Goal: Task Accomplishment & Management: Manage account settings

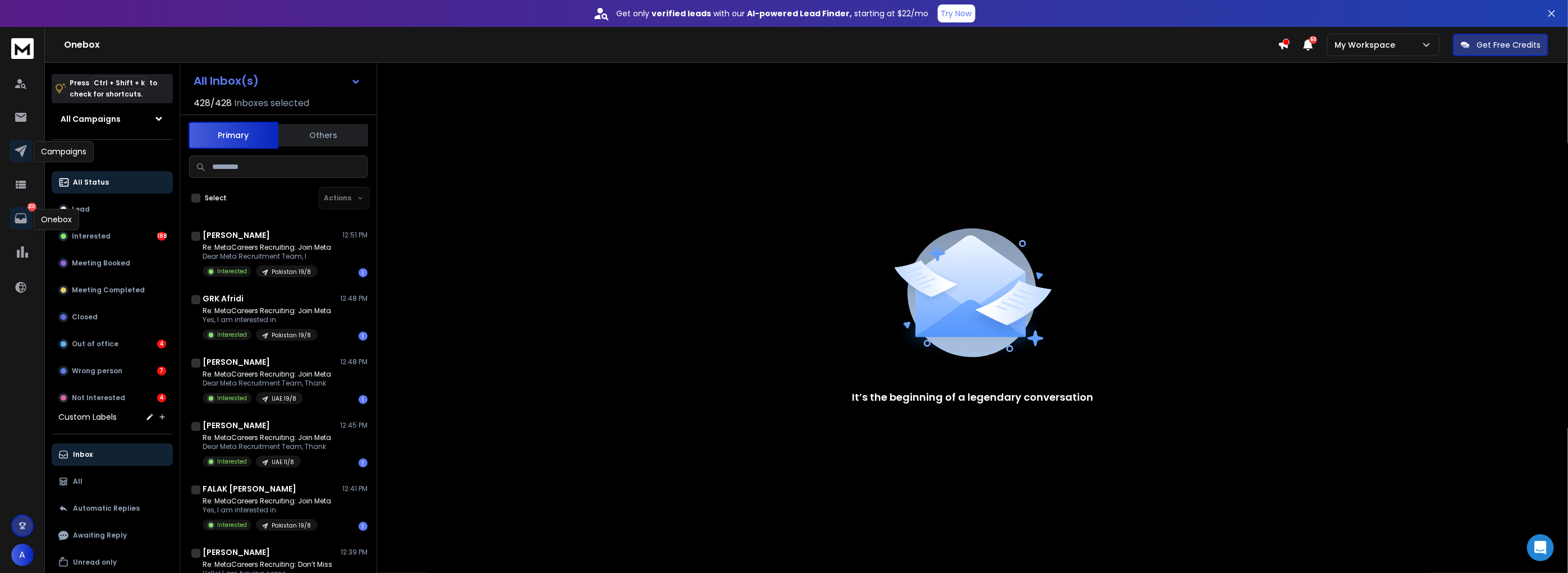
click at [14, 141] on link at bounding box center [21, 151] width 22 height 22
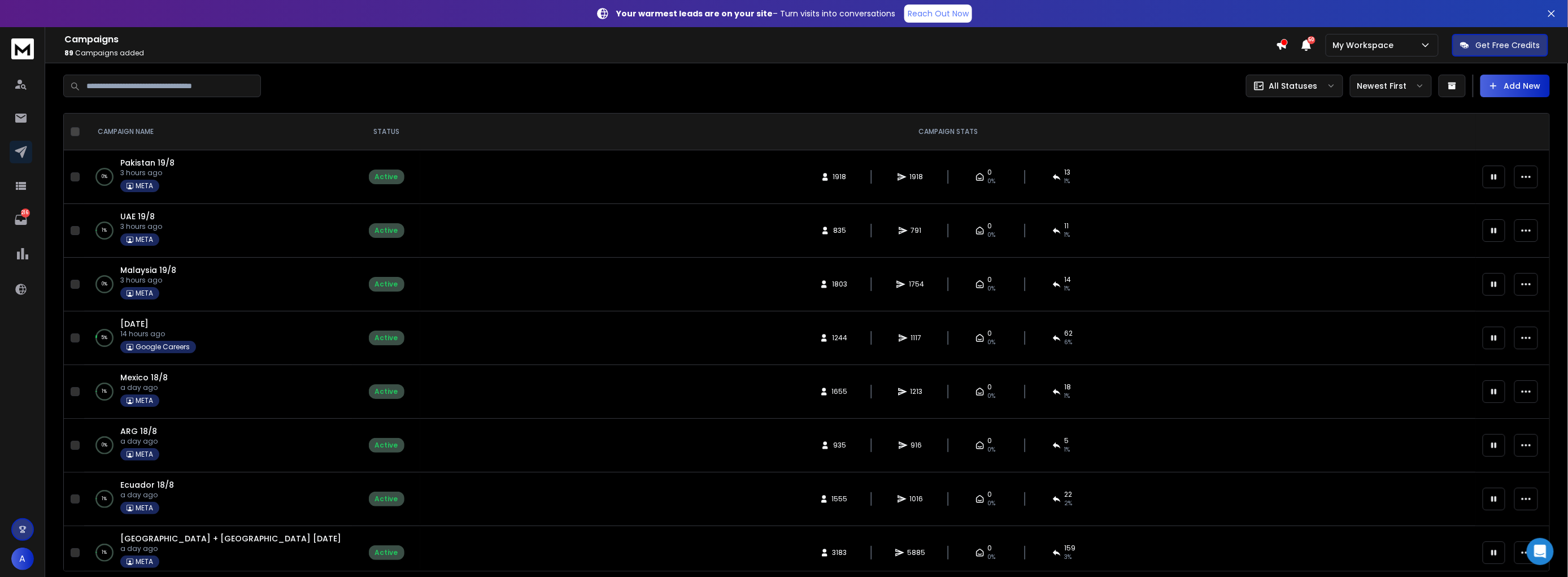
click at [640, 279] on div "1803 1754 0 0% 14 1 %" at bounding box center [948, 285] width 1042 height 18
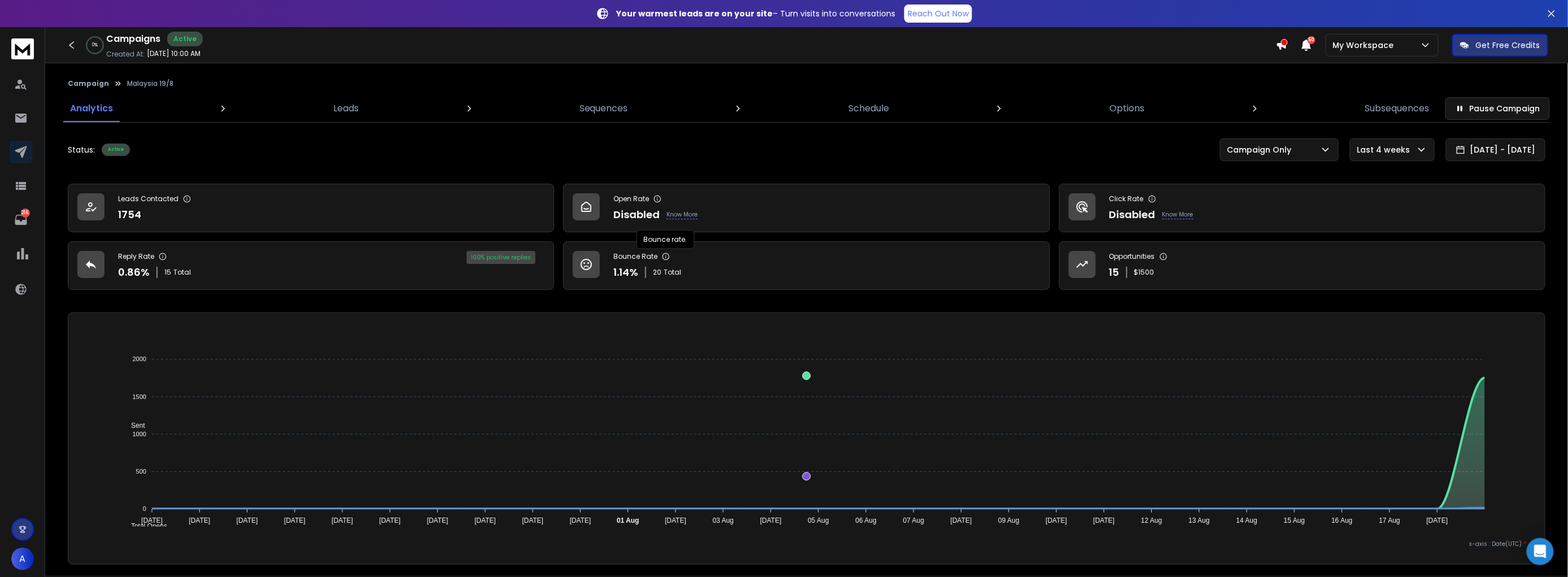
click at [663, 254] on icon at bounding box center [666, 256] width 8 height 8
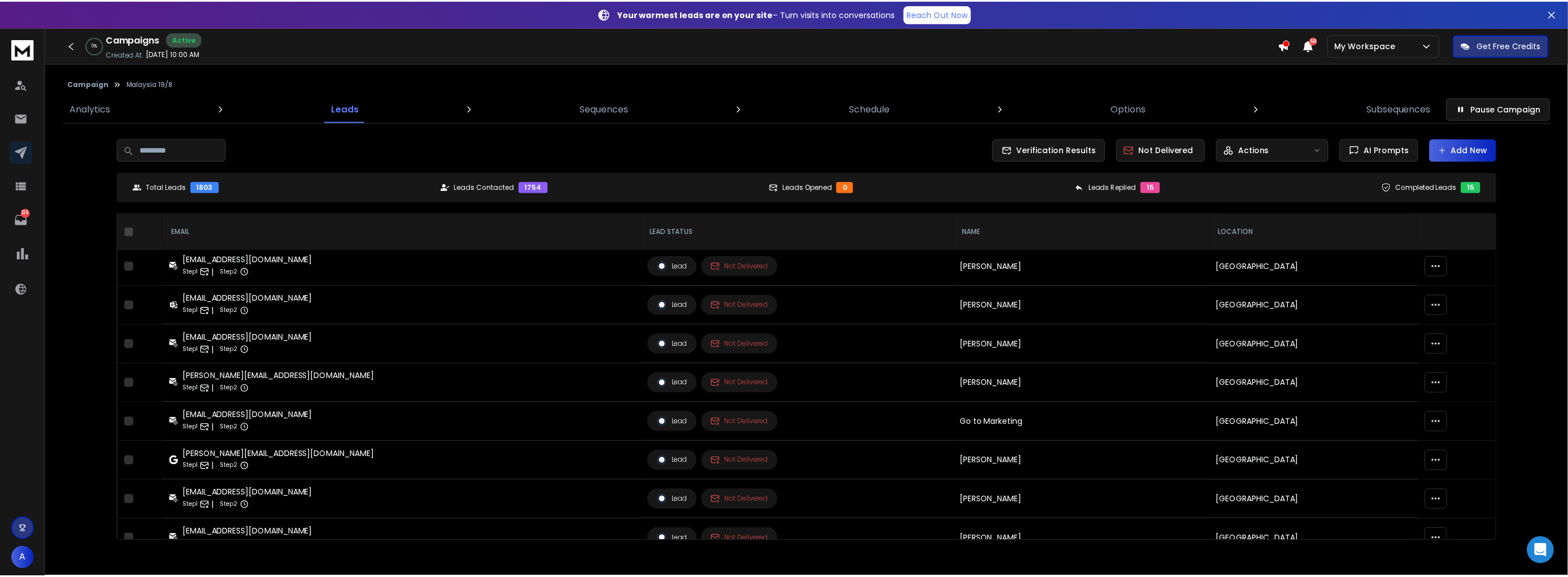
scroll to position [499, 0]
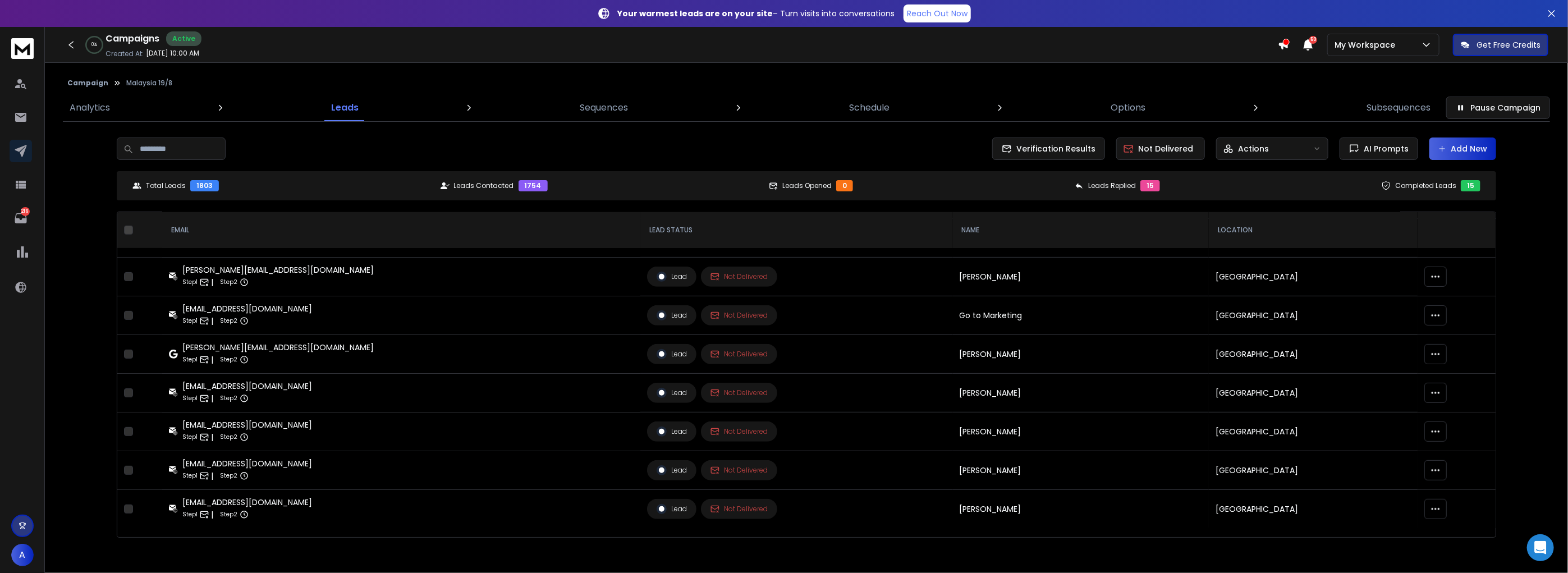
click at [737, 349] on div "Lead Not Delivered" at bounding box center [797, 354] width 299 height 20
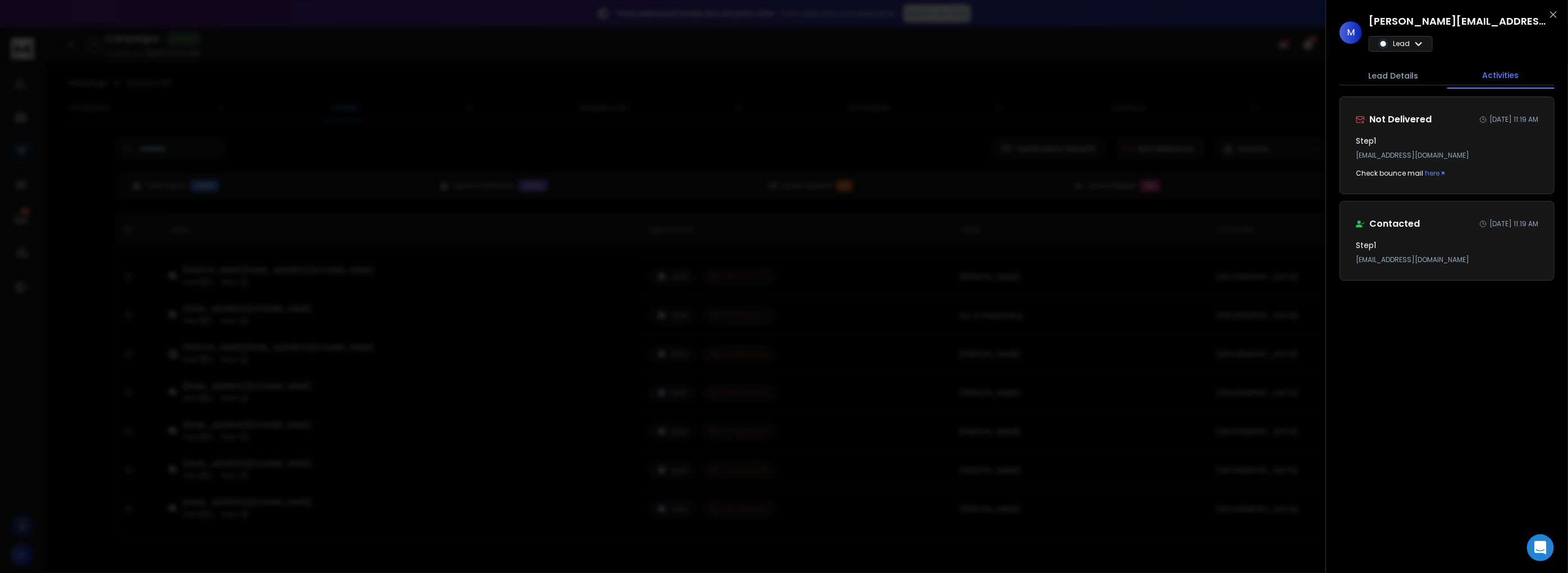
click at [1507, 72] on button "Activities" at bounding box center [1501, 76] width 108 height 26
click at [1430, 176] on link "here" at bounding box center [1435, 173] width 21 height 9
click at [1372, 223] on div "Contacted" at bounding box center [1387, 224] width 64 height 13
click at [1370, 236] on div "Contacted Aug 19, 2025, 11:19 AM Step 1 recruit@careersconnect-nowhiring.com" at bounding box center [1447, 241] width 182 height 47
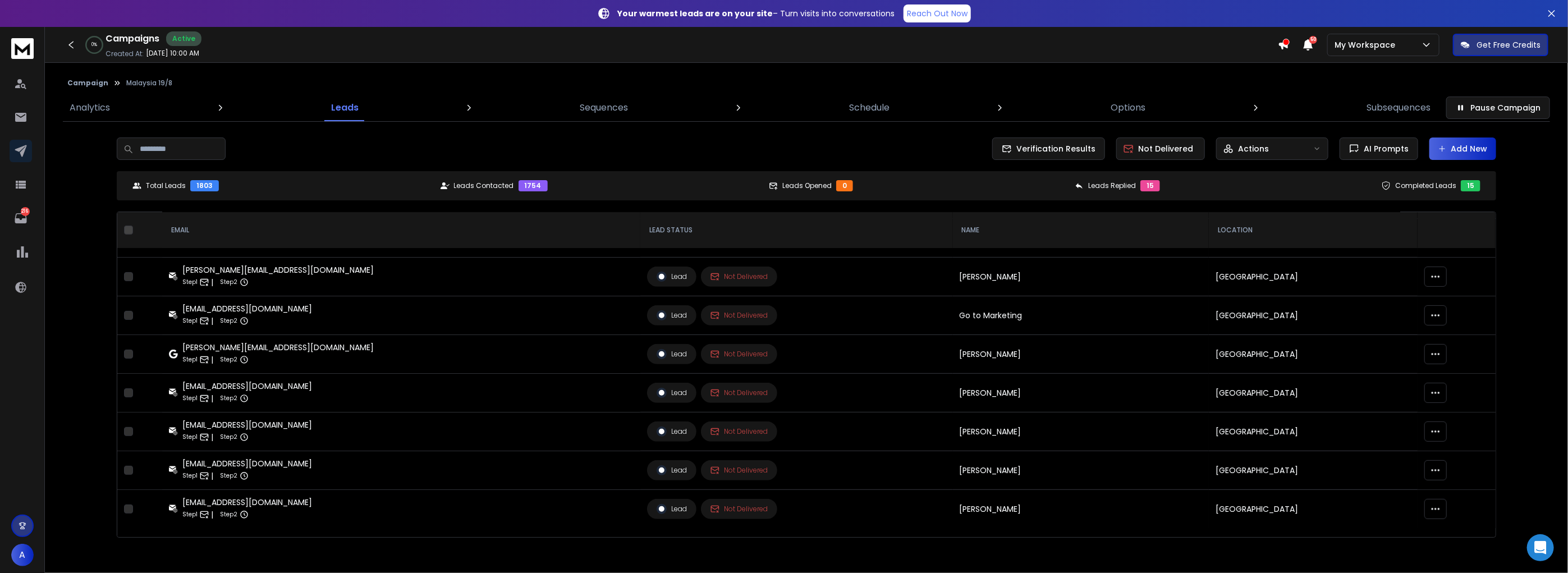
click at [378, 420] on div "hazelong_97@yahoo.com Step 1 | Step 2" at bounding box center [401, 431] width 465 height 25
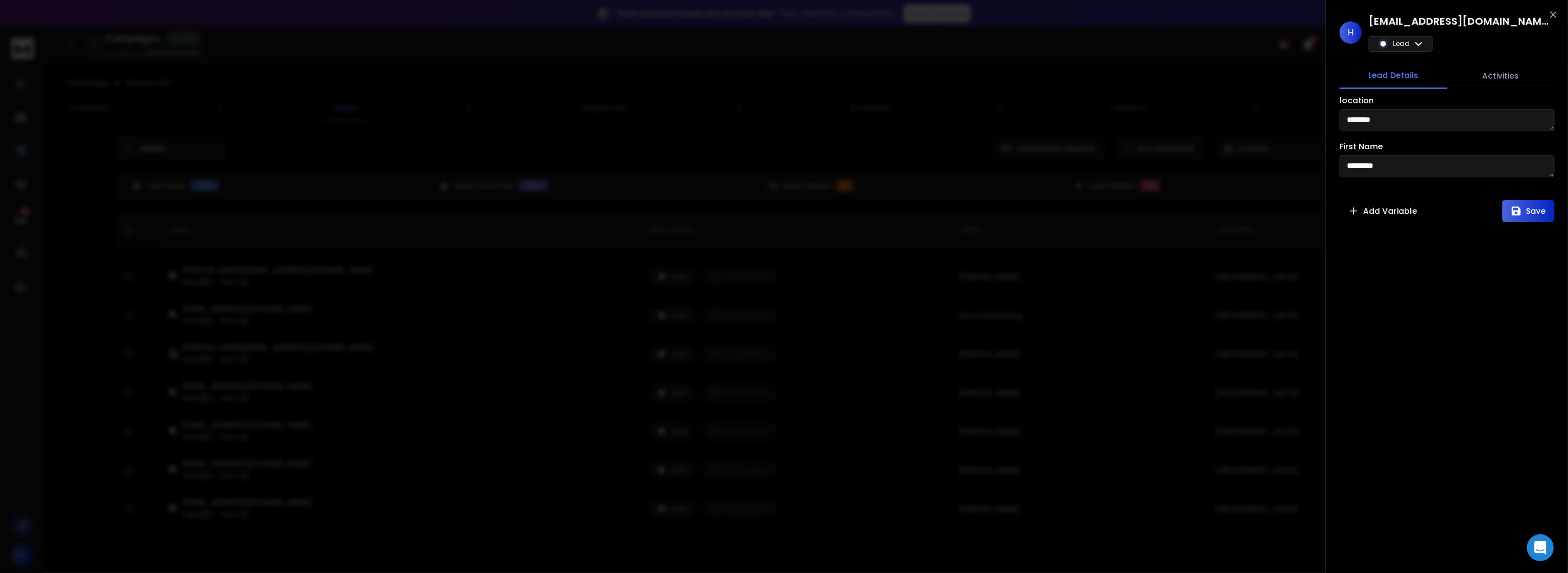
click at [1372, 285] on div "Multi Select Table Sheet H hazelong_97@yahoo.com Lead Lead Details Activities l…" at bounding box center [1447, 286] width 243 height 573
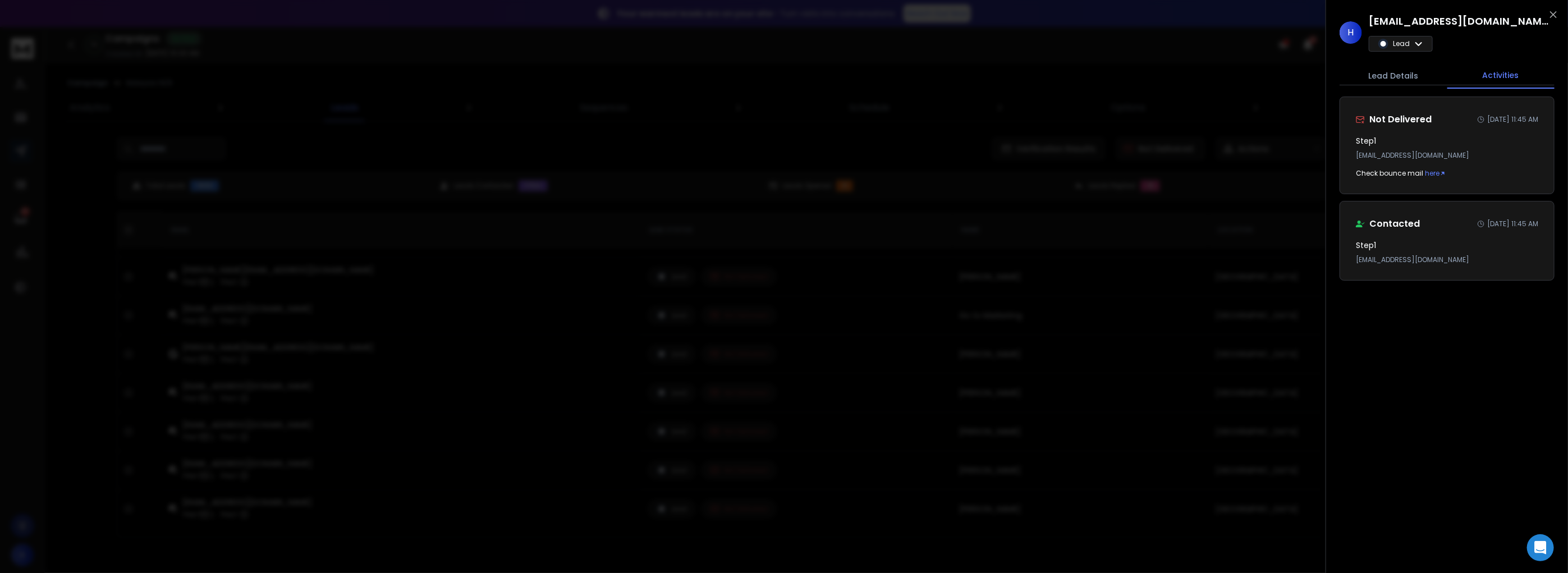
click at [1482, 75] on button "Activities" at bounding box center [1501, 76] width 108 height 26
click at [1432, 170] on link "here" at bounding box center [1435, 173] width 21 height 9
click at [313, 149] on div at bounding box center [784, 286] width 1568 height 573
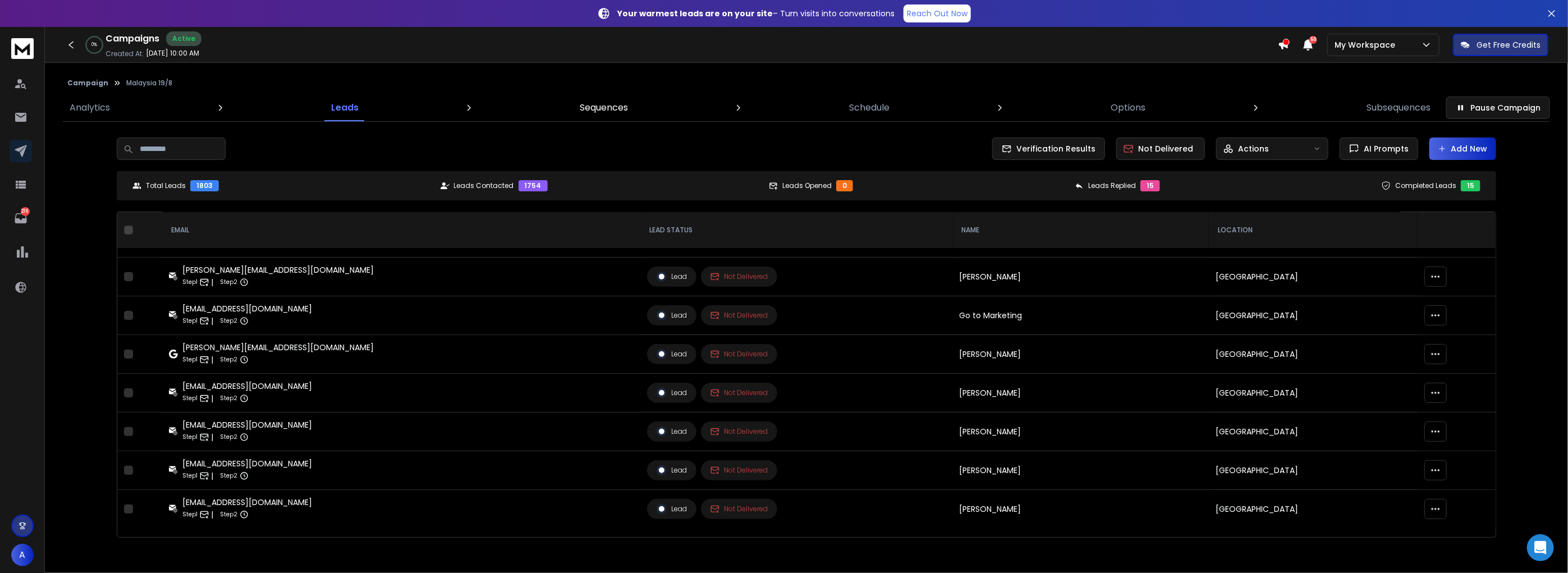
click at [596, 116] on link "Sequences" at bounding box center [604, 107] width 62 height 27
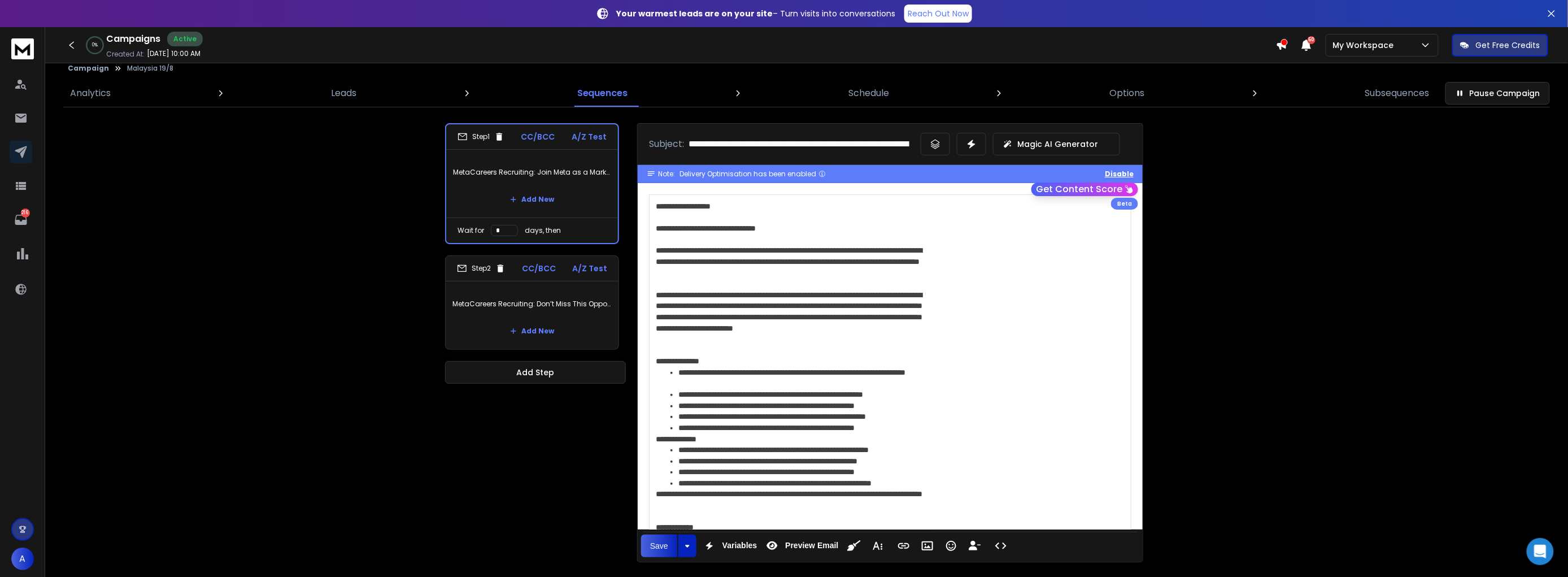
scroll to position [16, 0]
click at [876, 92] on p "Schedule" at bounding box center [869, 93] width 41 height 13
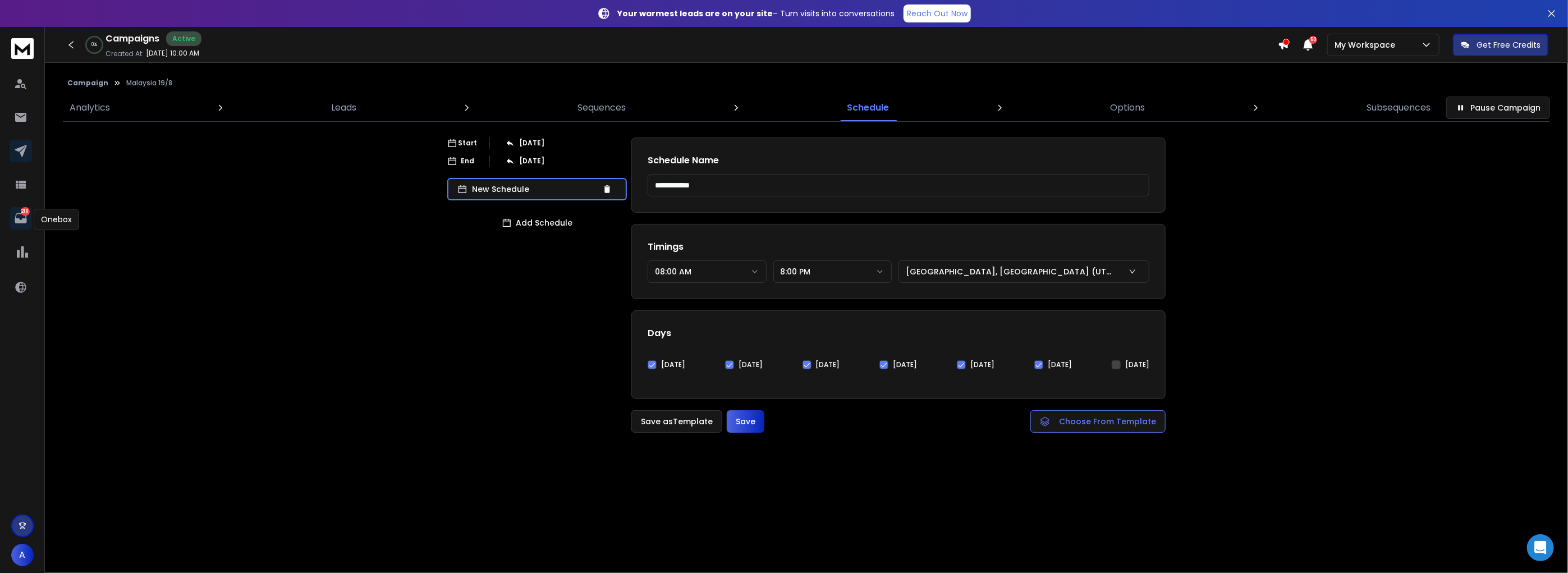
click at [18, 217] on icon at bounding box center [20, 218] width 13 height 13
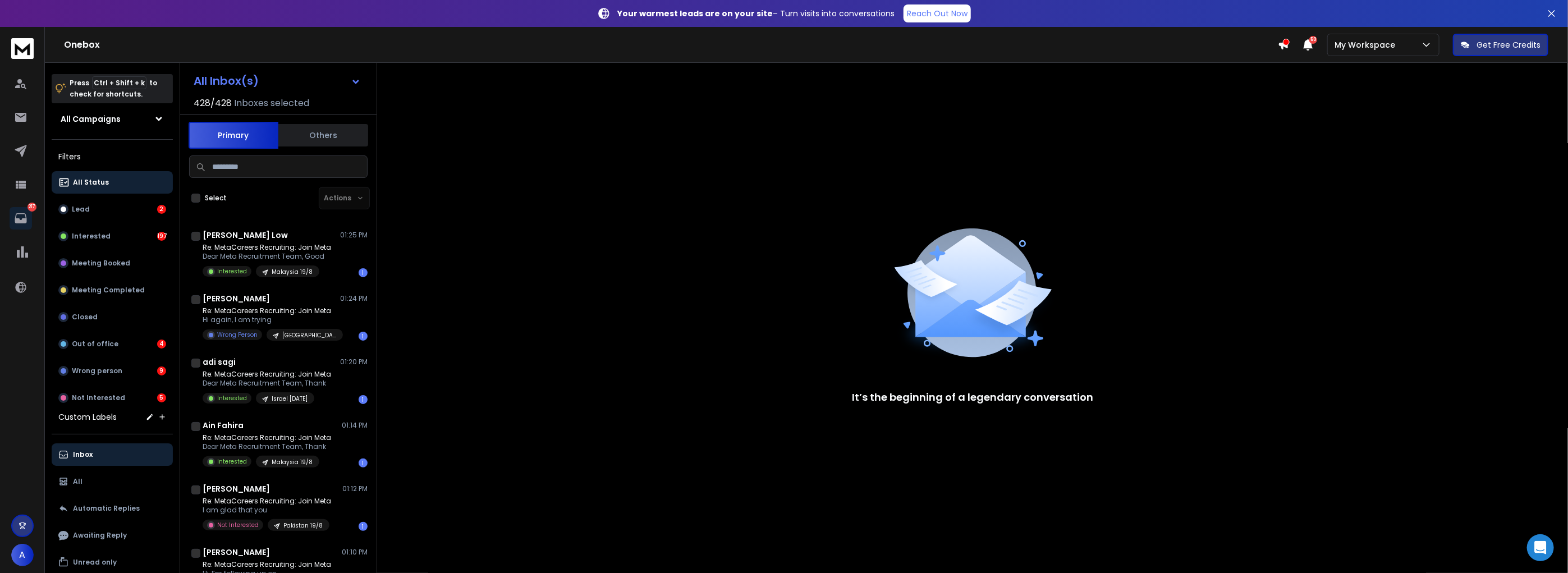
click at [709, 133] on div "It’s the beginning of a legendary conversation" at bounding box center [973, 306] width 1191 height 487
click at [265, 321] on p "Hi again, I am trying" at bounding box center [270, 320] width 135 height 9
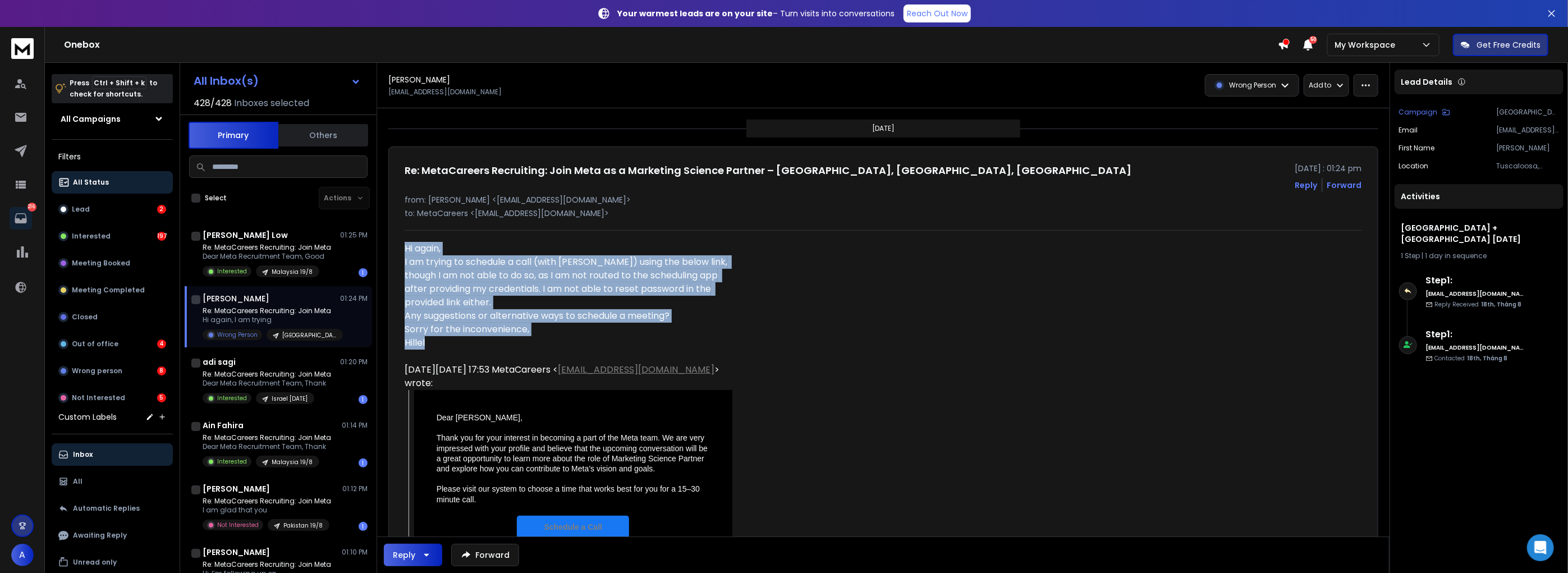
drag, startPoint x: 482, startPoint y: 337, endPoint x: 397, endPoint y: 248, distance: 123.1
click at [397, 248] on div "Re: MetaCareers Recruiting: Join Meta as a Marketing Science Partner – Tuscaloo…" at bounding box center [884, 468] width 990 height 645
copy div "Hi again, I am trying to schedule a call (with Sandra Williams) using the below…"
click at [541, 270] on div "I am trying to schedule a call (with Sandra Williams) using the below link, tho…" at bounding box center [568, 282] width 327 height 54
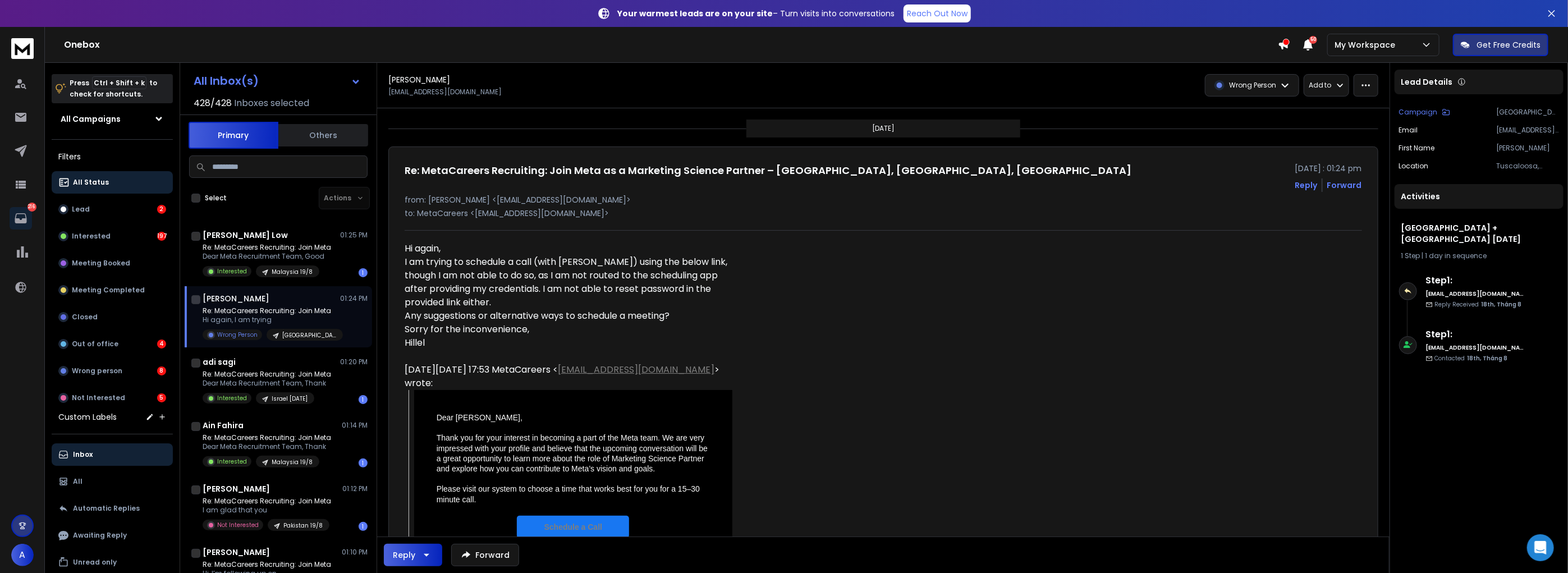
click at [434, 91] on p "hillelgeiger@gmail.com" at bounding box center [445, 92] width 114 height 9
click at [880, 247] on div "Re: MetaCareers Recruiting: Join Meta as a Marketing Science Partner – Tuscaloo…" at bounding box center [883, 468] width 957 height 612
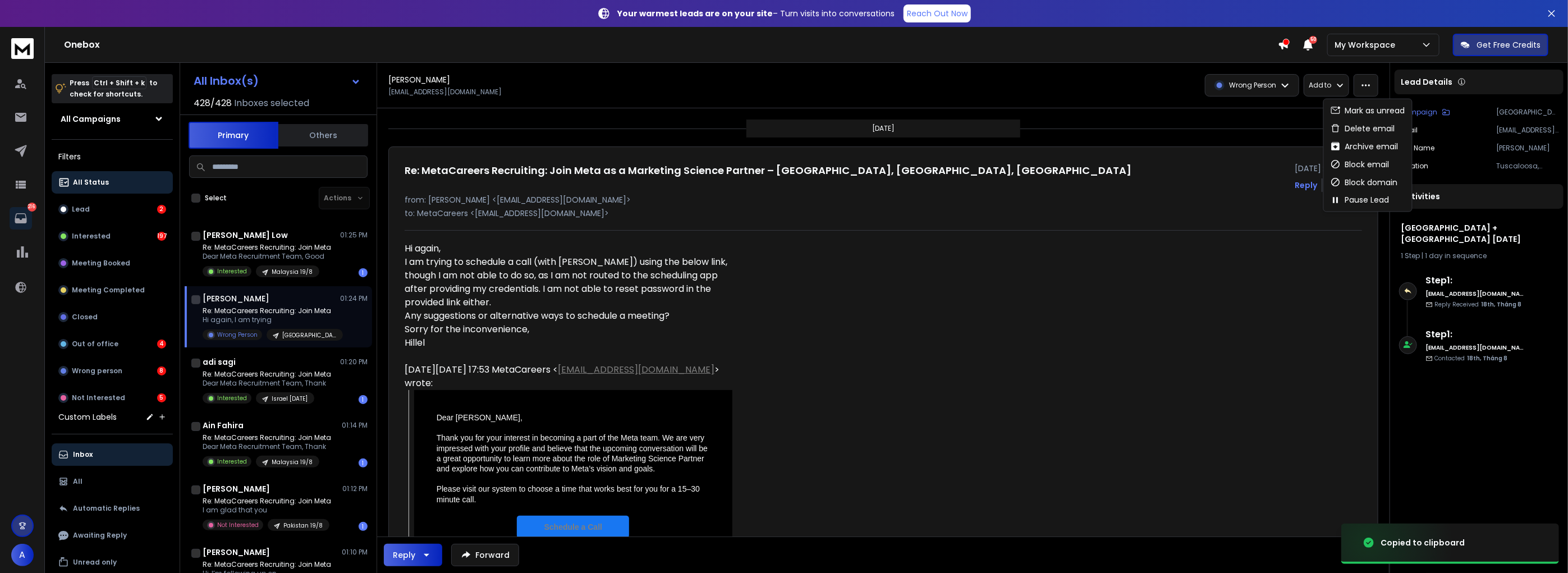
click at [1371, 88] on icon "button" at bounding box center [1366, 85] width 10 height 10
click at [1375, 111] on div "Mark as unread" at bounding box center [1367, 111] width 74 height 11
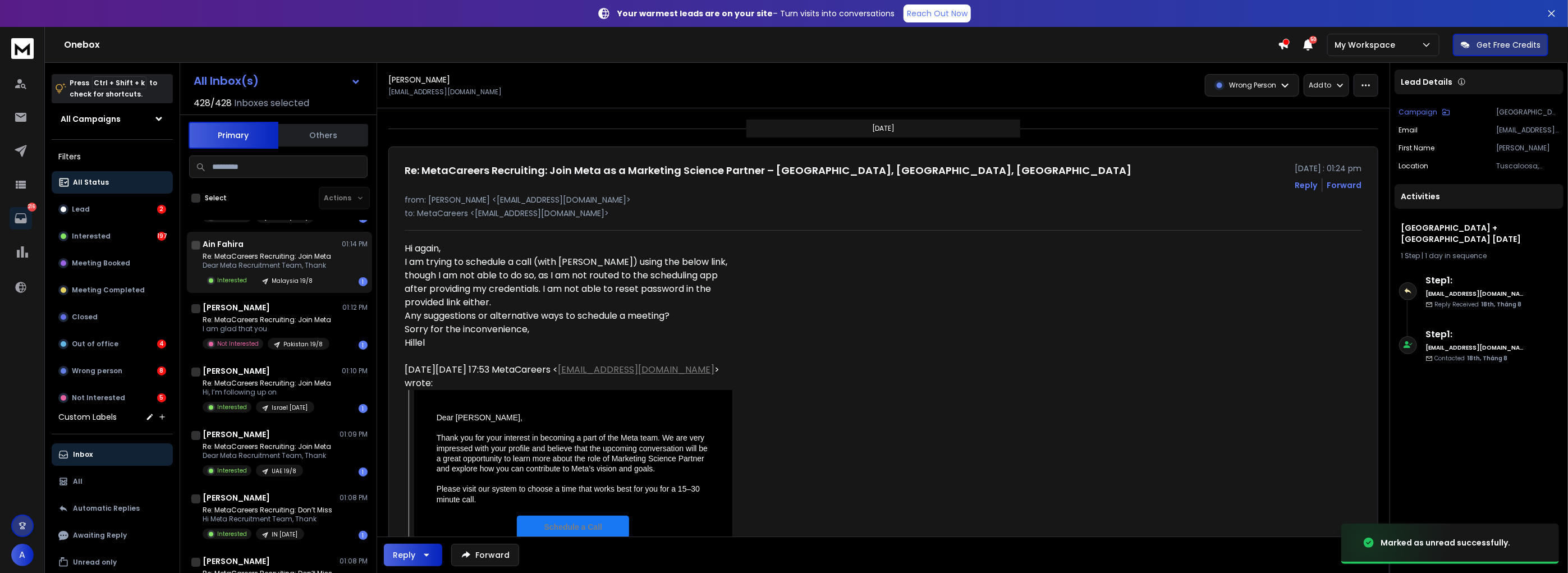
scroll to position [187, 0]
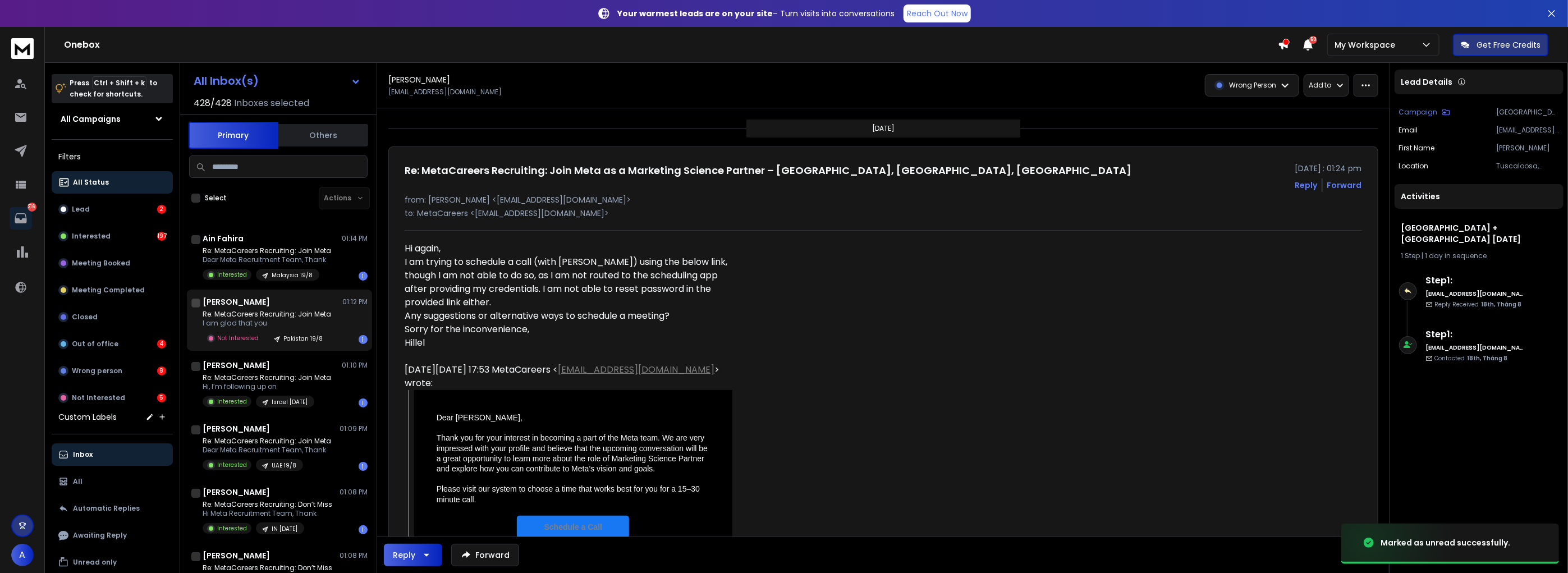
click at [294, 325] on p "I am glad that you" at bounding box center [266, 323] width 128 height 9
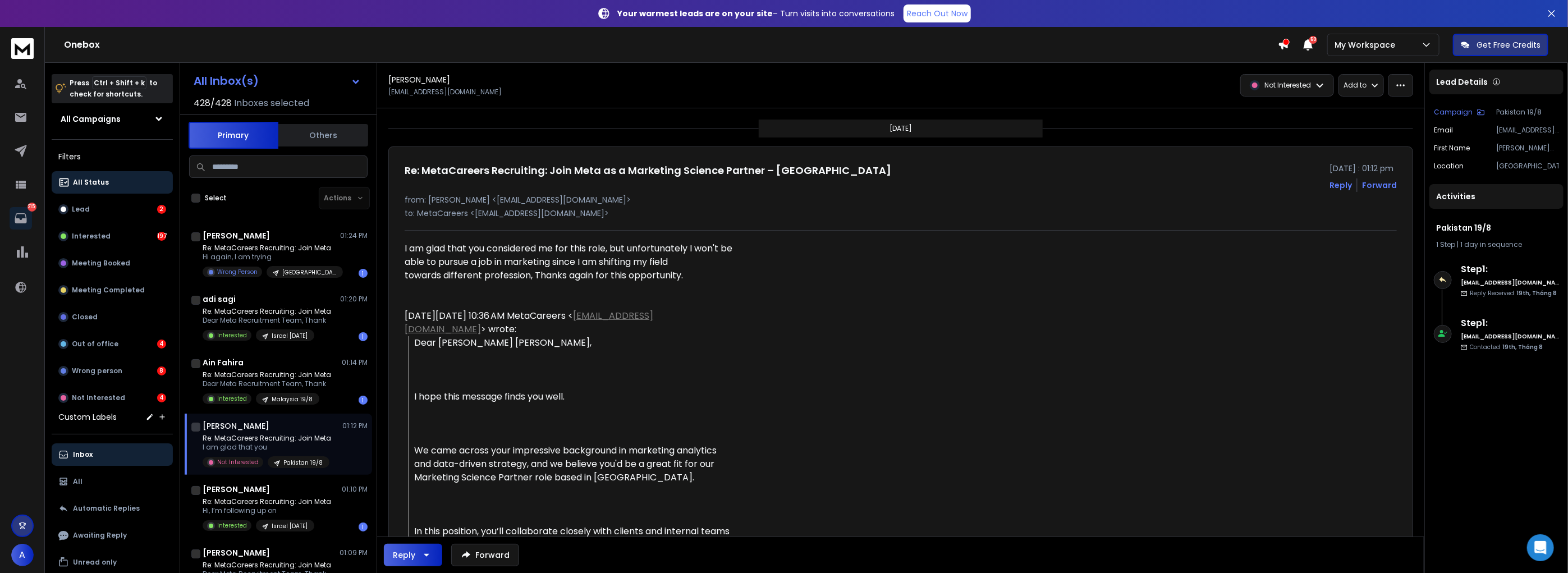
scroll to position [62, 0]
click at [293, 386] on p "Dear Meta Recruitment Team, Thank" at bounding box center [266, 384] width 128 height 9
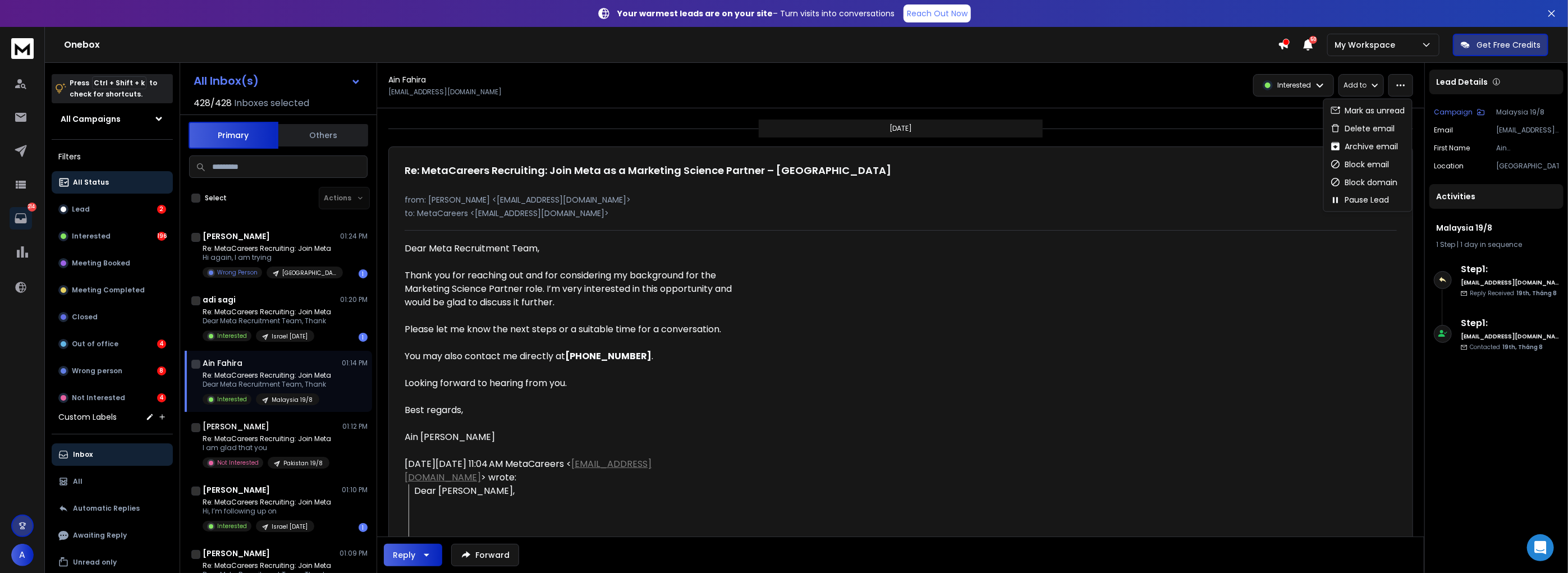
click at [1398, 80] on icon "button" at bounding box center [1400, 85] width 10 height 10
click at [1375, 103] on div "Mark as unread" at bounding box center [1367, 111] width 83 height 18
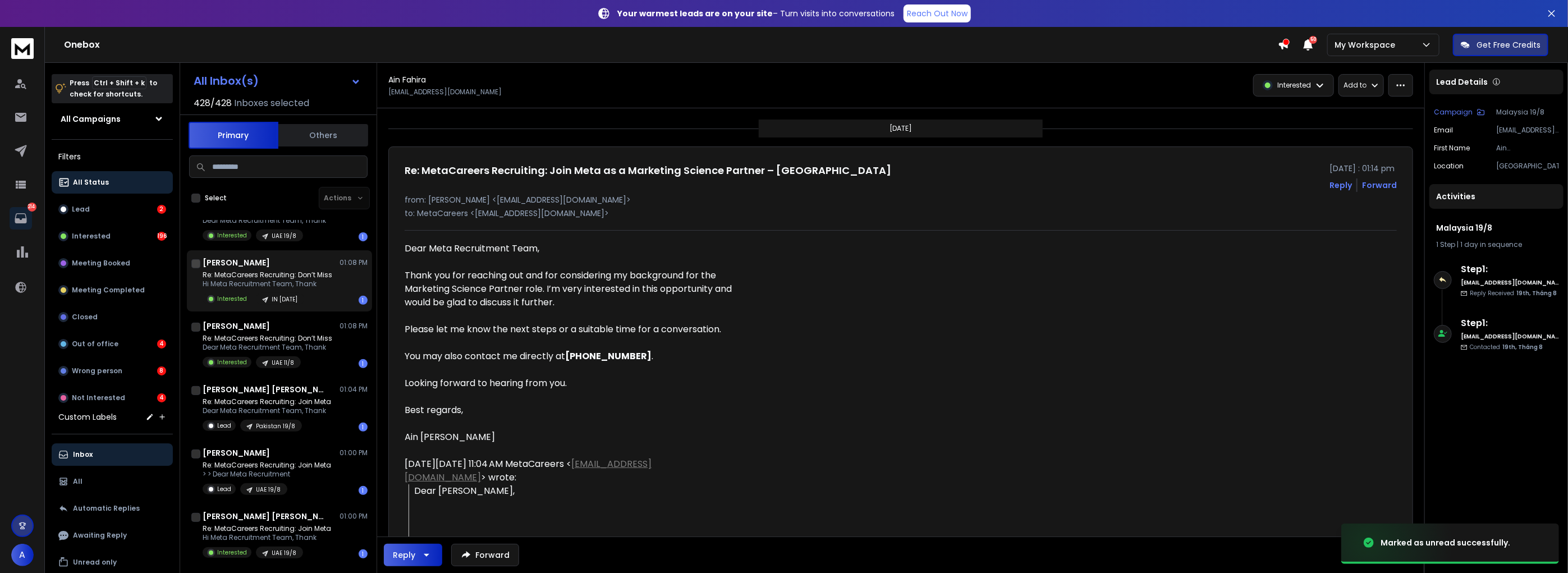
scroll to position [561, 0]
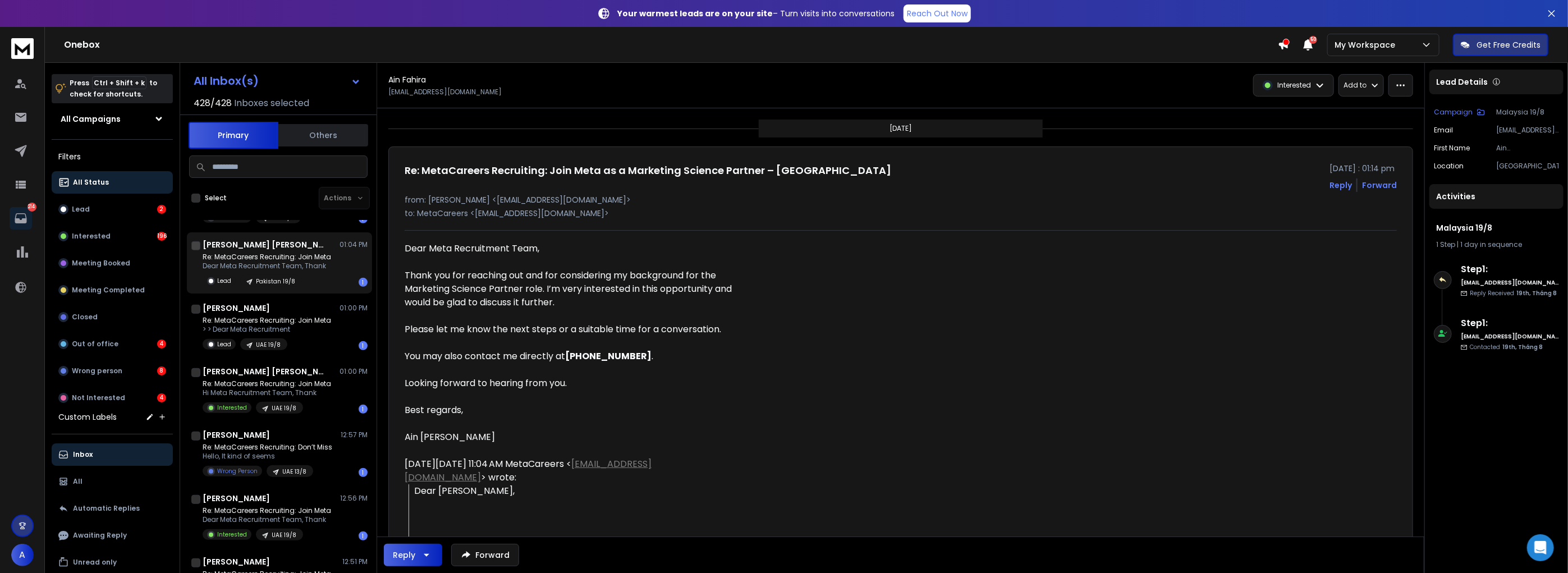
click at [295, 275] on div "Lead Pakistan 19/8" at bounding box center [266, 281] width 128 height 12
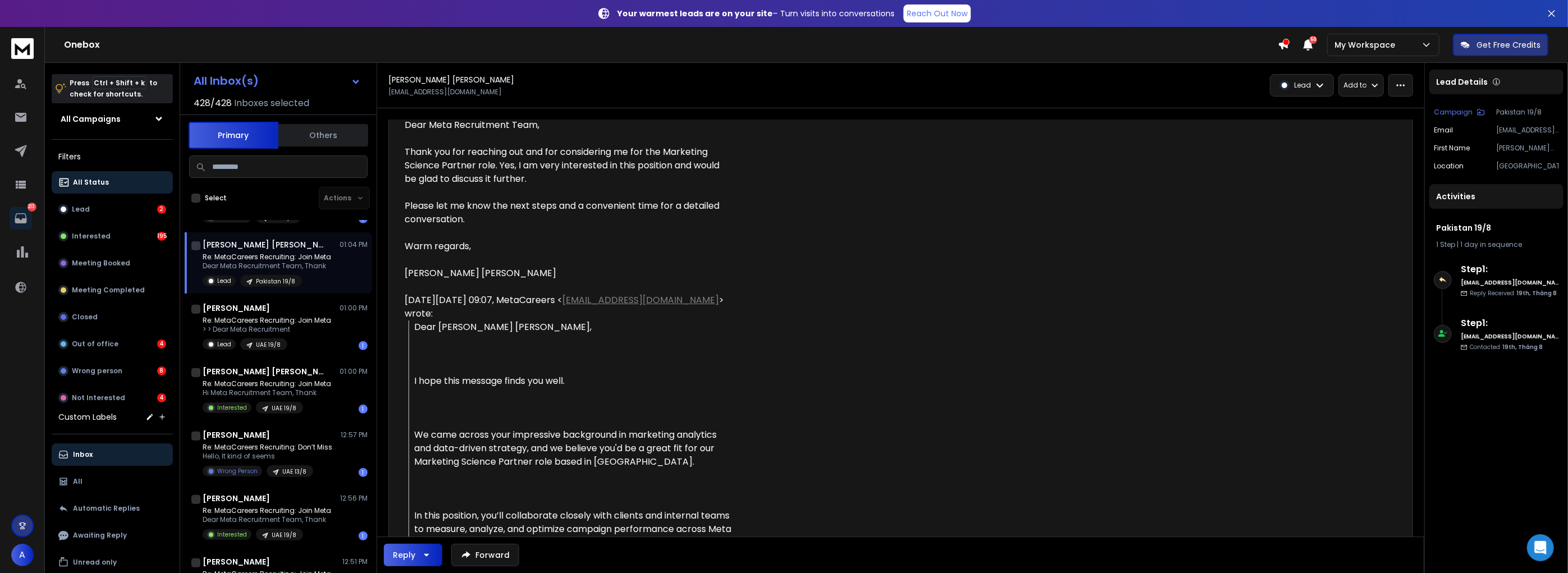
scroll to position [0, 0]
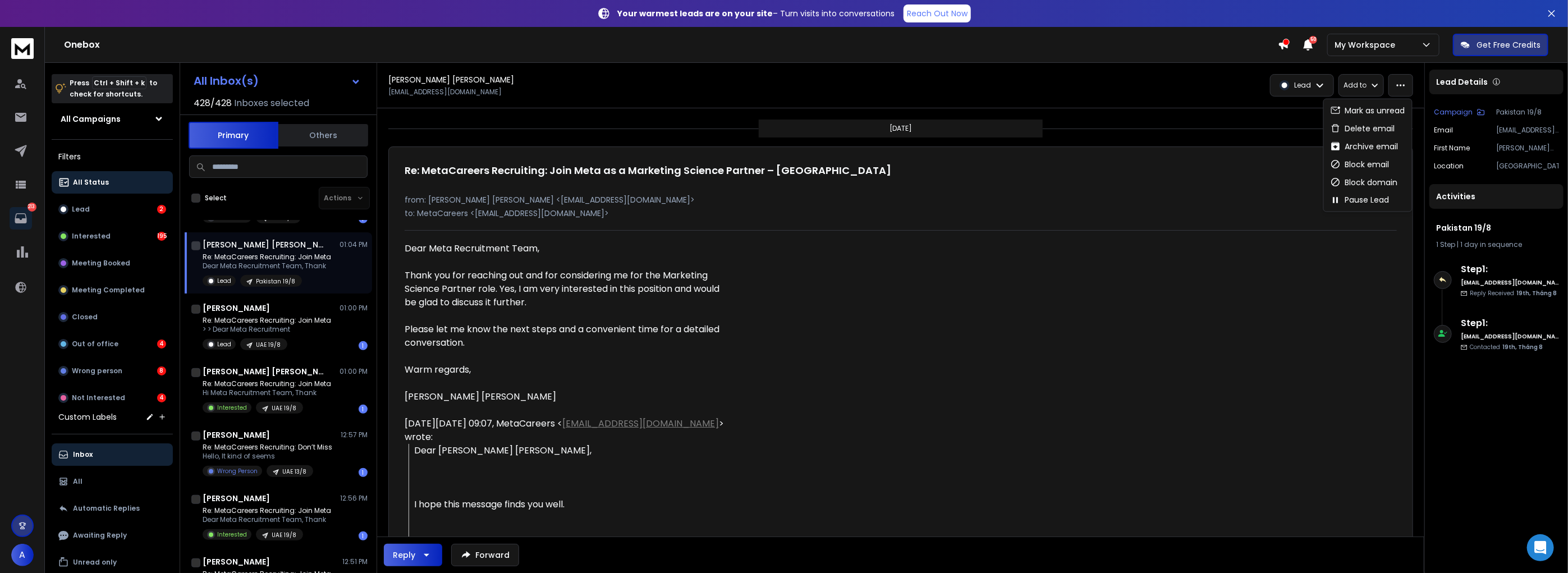
click at [1402, 90] on button "button" at bounding box center [1400, 86] width 25 height 22
click at [1377, 107] on div "Mark as unread" at bounding box center [1367, 111] width 74 height 11
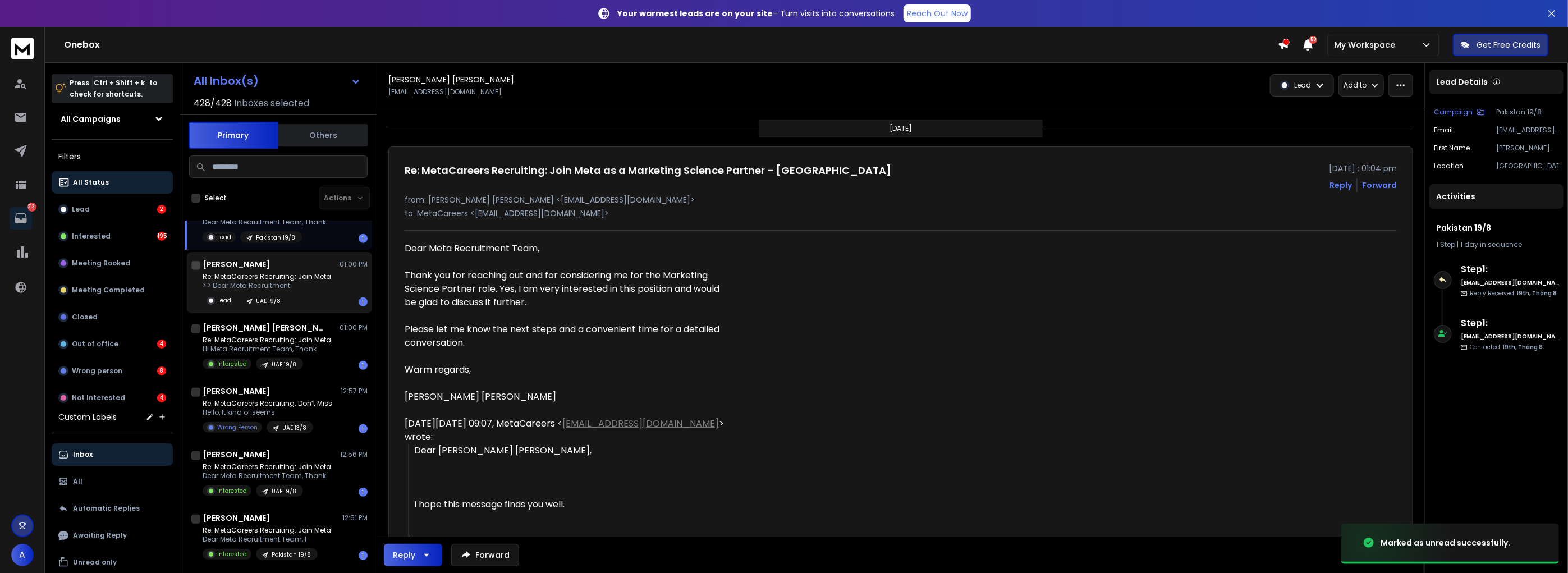
scroll to position [935, 0]
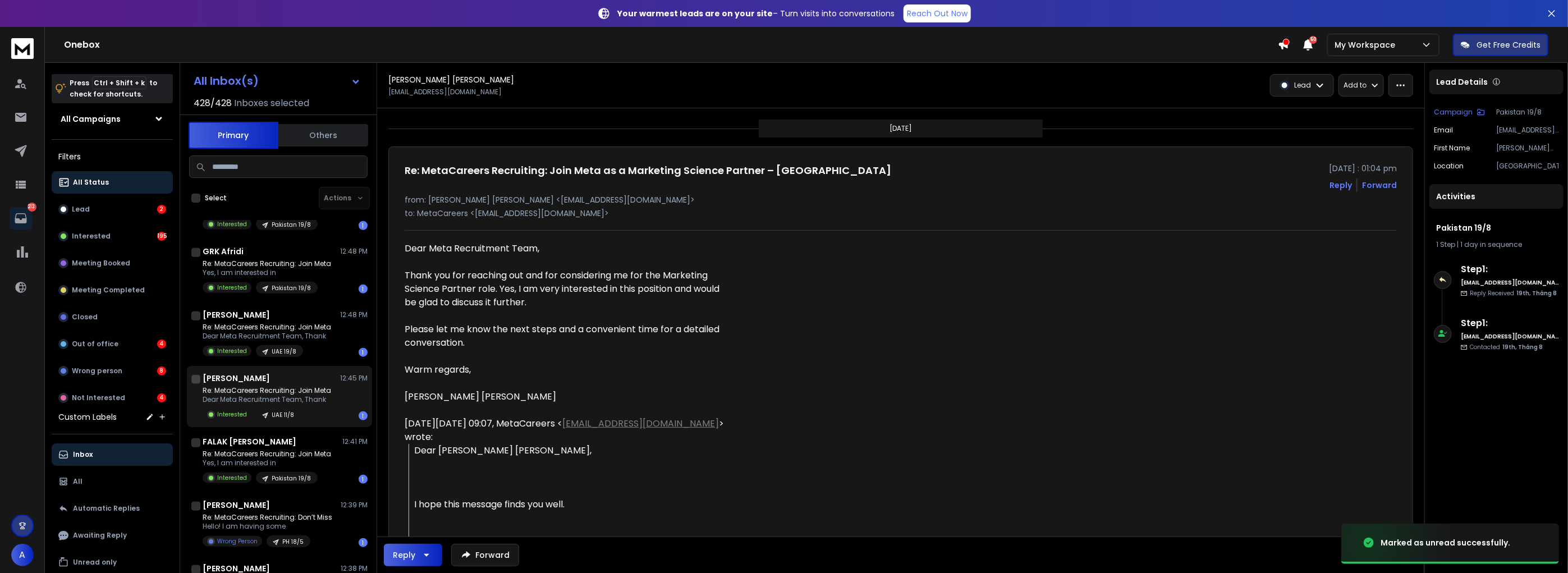
click at [271, 387] on p "Re: MetaCareers Recruiting: Join Meta" at bounding box center [266, 391] width 128 height 9
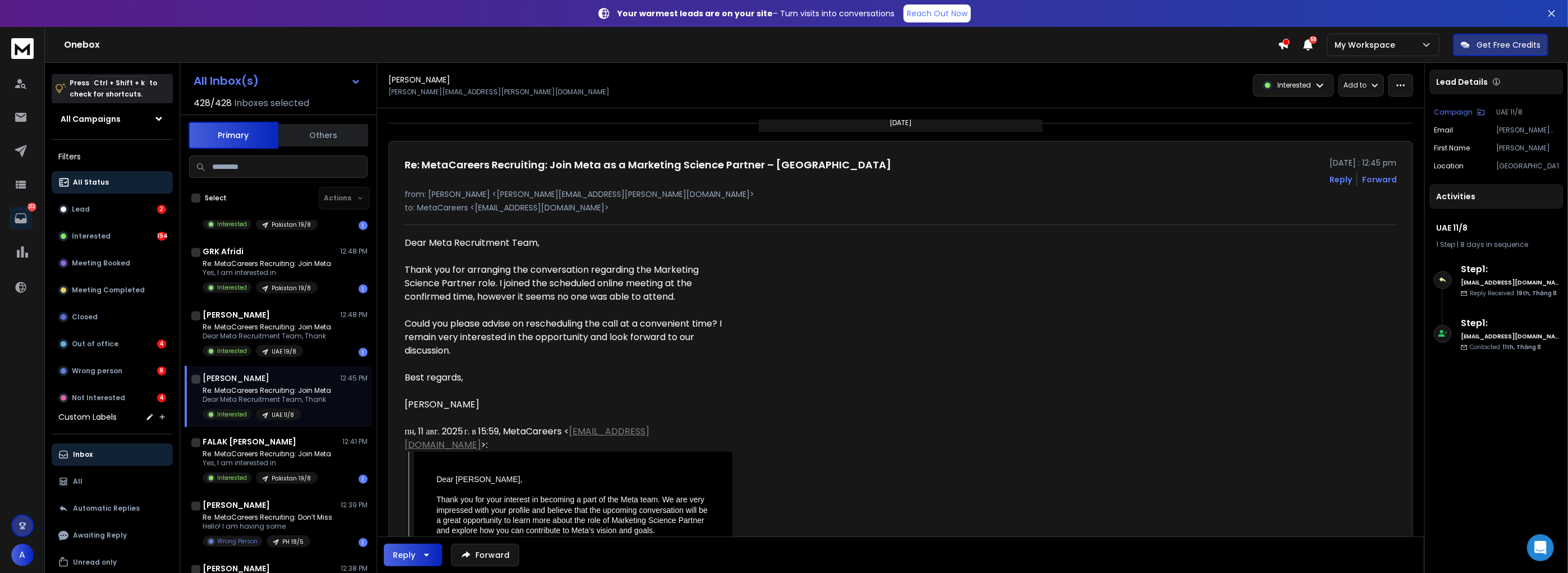
scroll to position [0, 0]
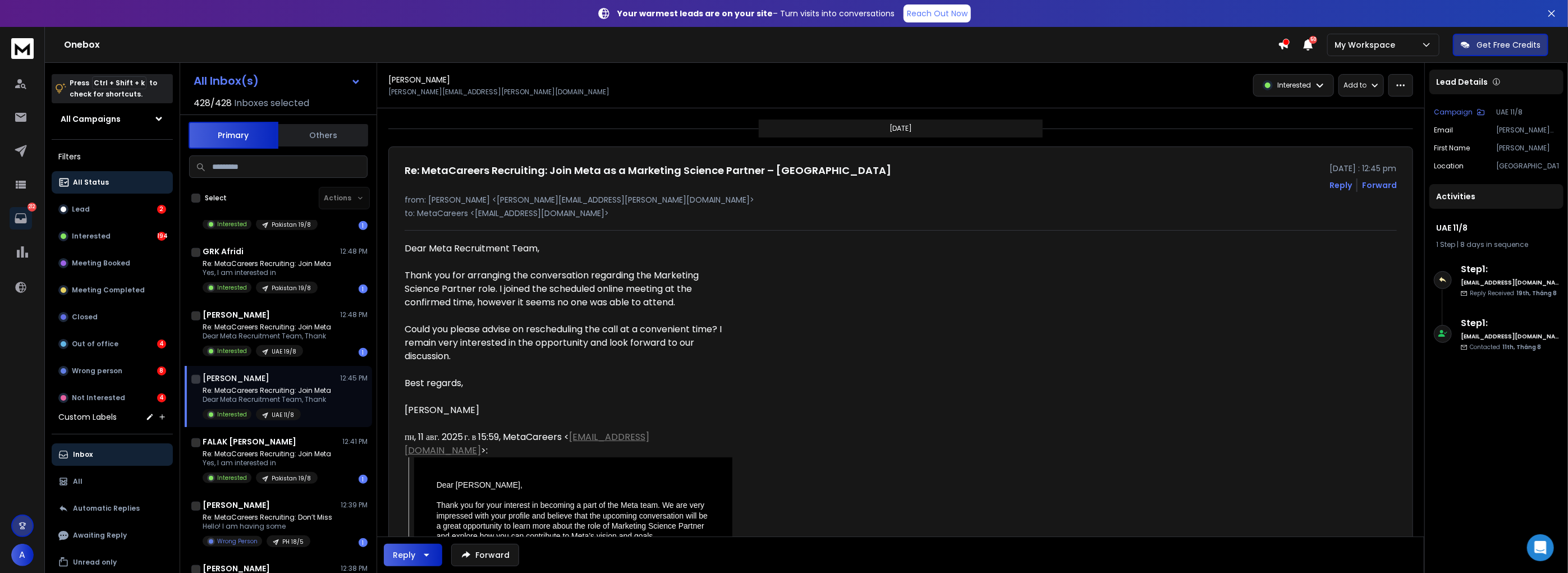
click at [1401, 81] on icon "button" at bounding box center [1400, 85] width 10 height 10
click at [1379, 105] on div "Mark as unread" at bounding box center [1367, 111] width 74 height 11
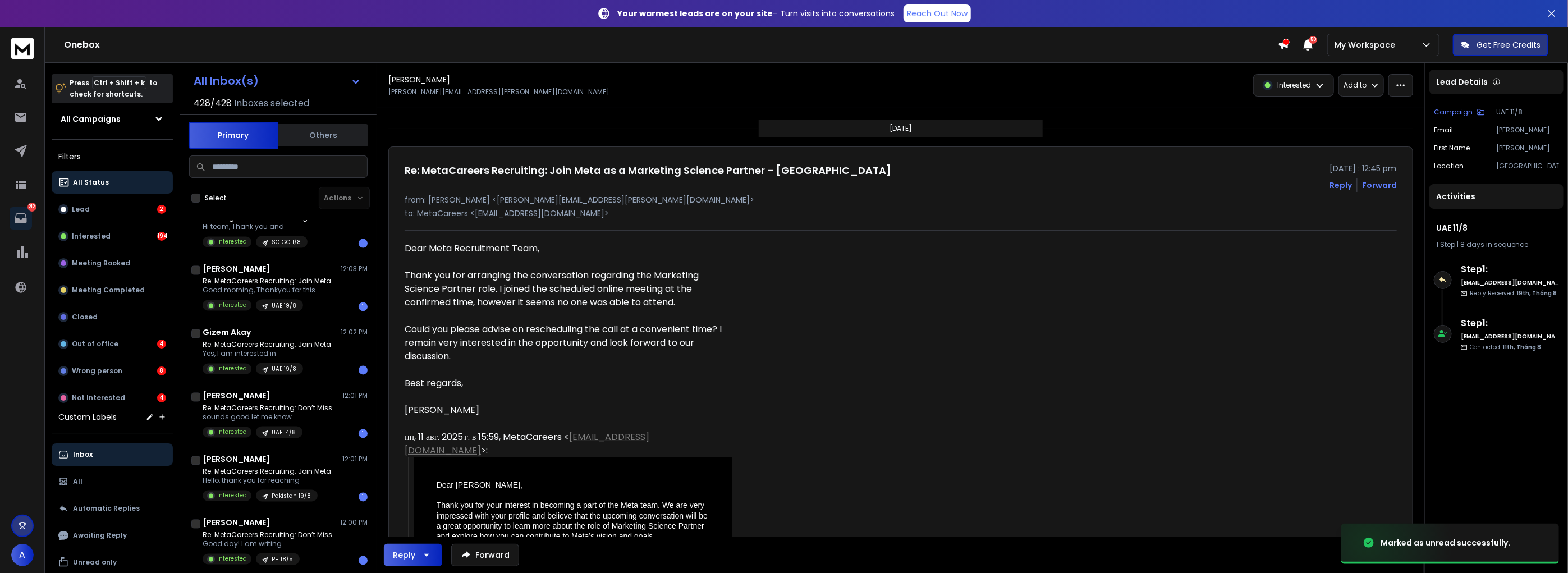
scroll to position [1808, 0]
click at [11, 138] on div "212" at bounding box center [22, 187] width 26 height 231
click at [14, 154] on icon at bounding box center [20, 151] width 13 height 13
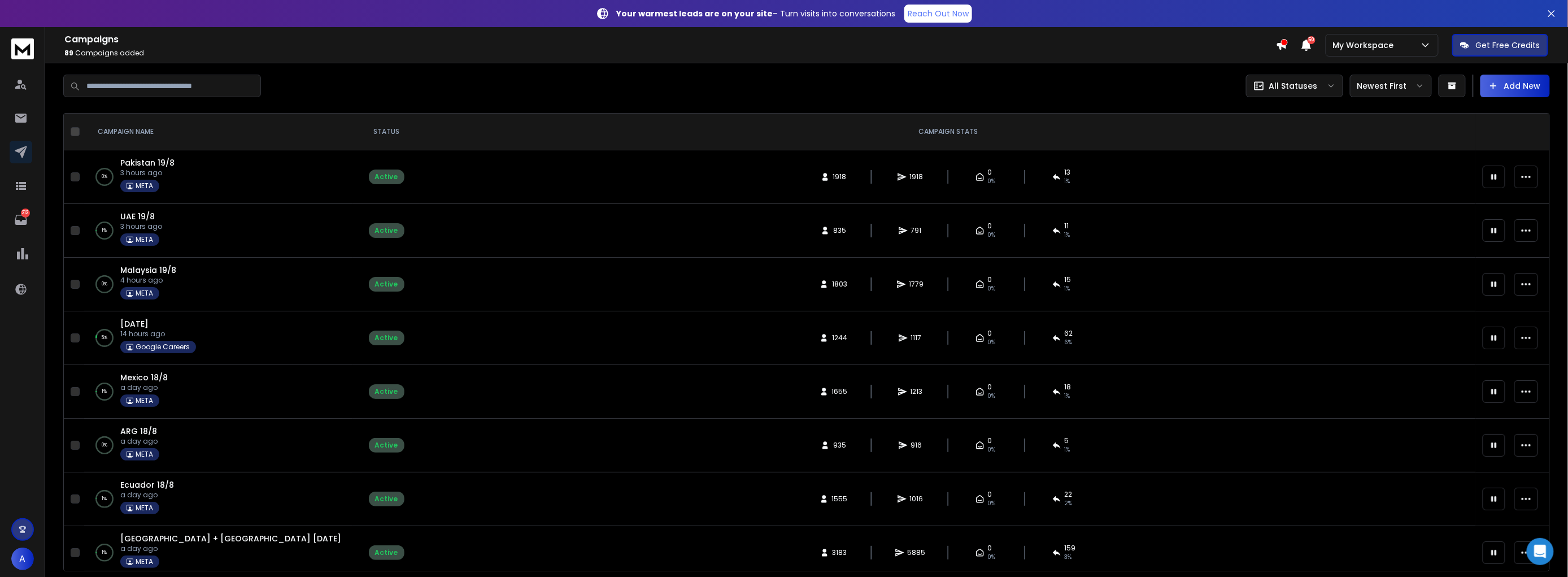
click at [815, 58] on div "Campaigns 89 Campaigns added 50 My Workspace Get Free Credits" at bounding box center [784, 44] width 1568 height 36
click at [680, 236] on div "835 791 0 0% 11 1 %" at bounding box center [948, 231] width 1042 height 18
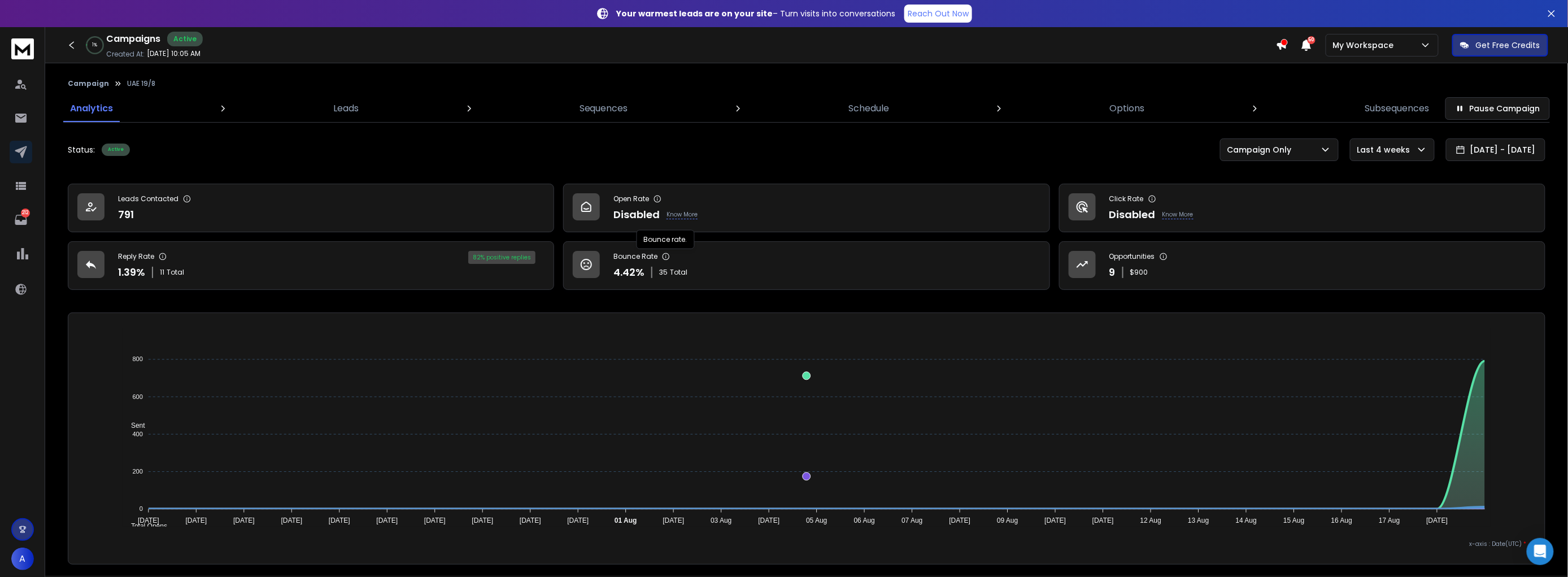
click at [663, 255] on icon at bounding box center [666, 256] width 8 height 8
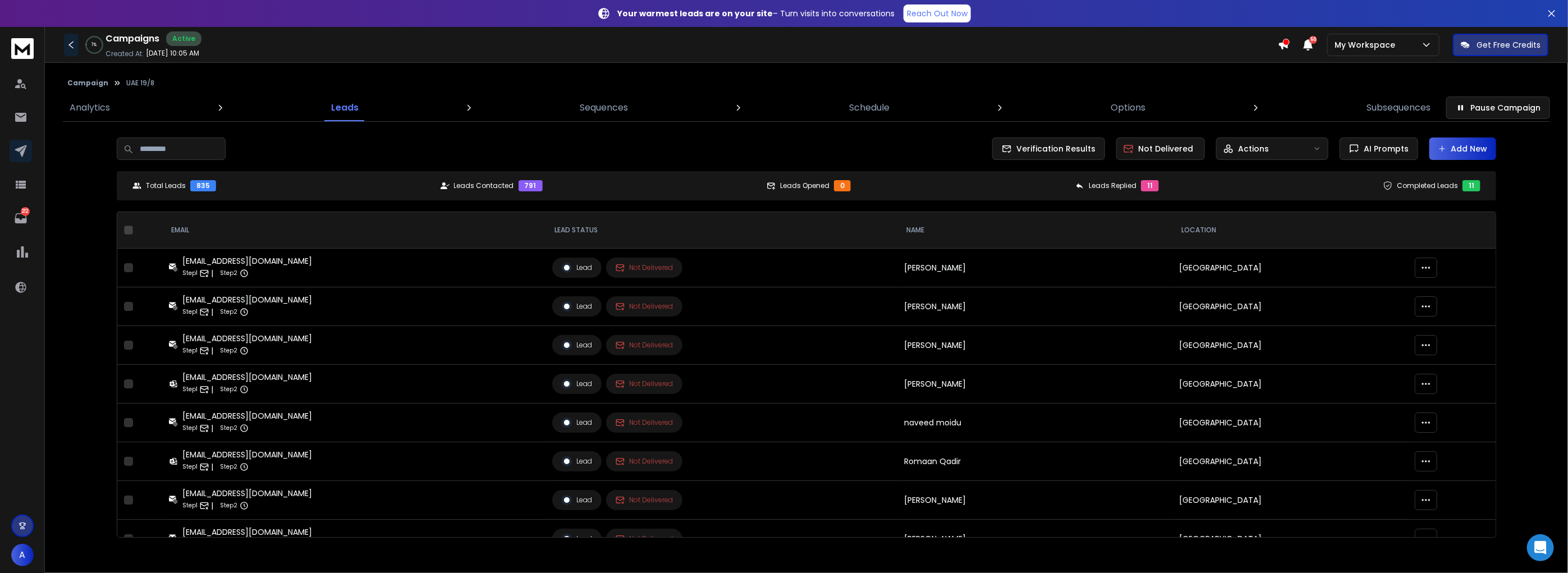
click at [68, 41] on icon at bounding box center [71, 45] width 10 height 10
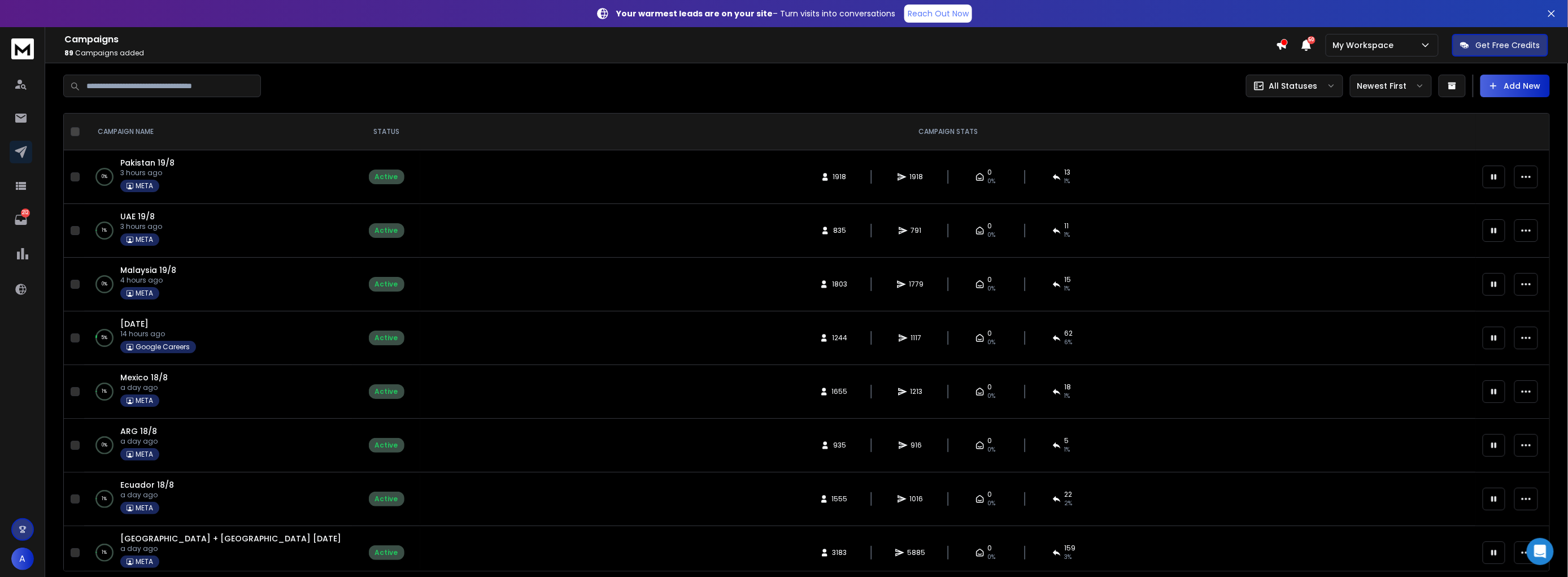
click at [645, 233] on div "835 791 0 0% 11 1 %" at bounding box center [948, 231] width 1042 height 18
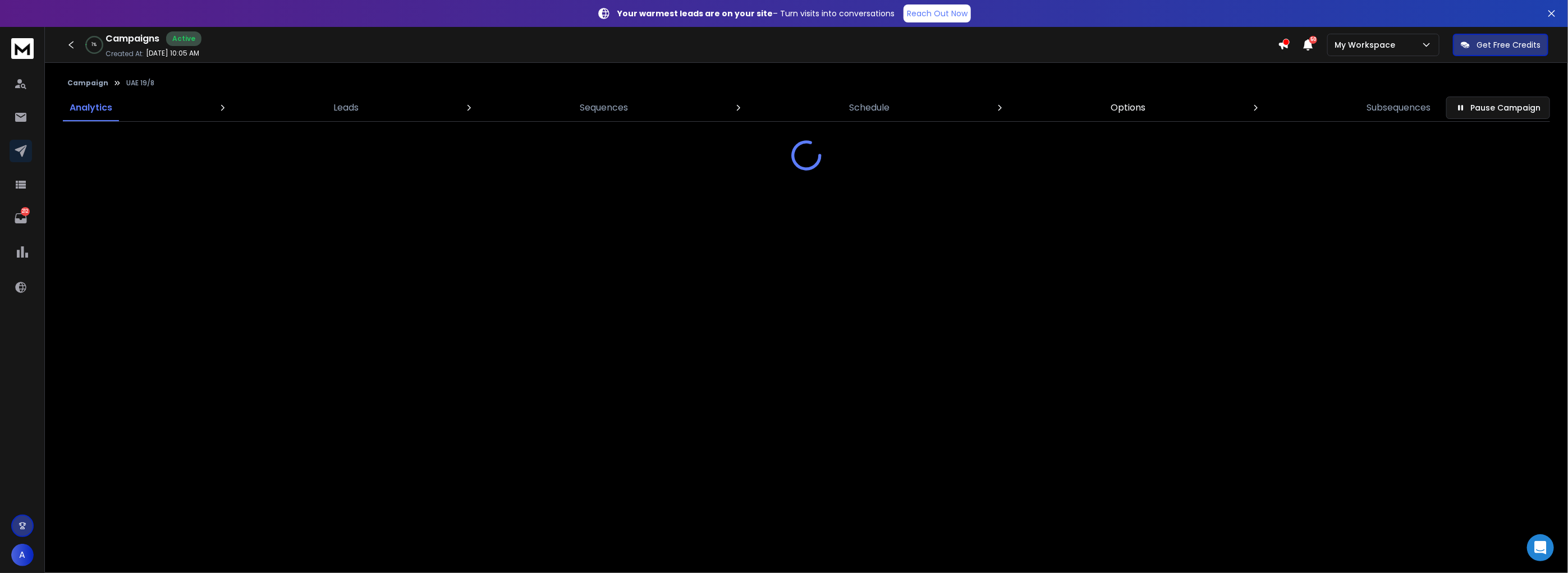
click at [1136, 105] on p "Options" at bounding box center [1128, 107] width 35 height 13
select select "*"
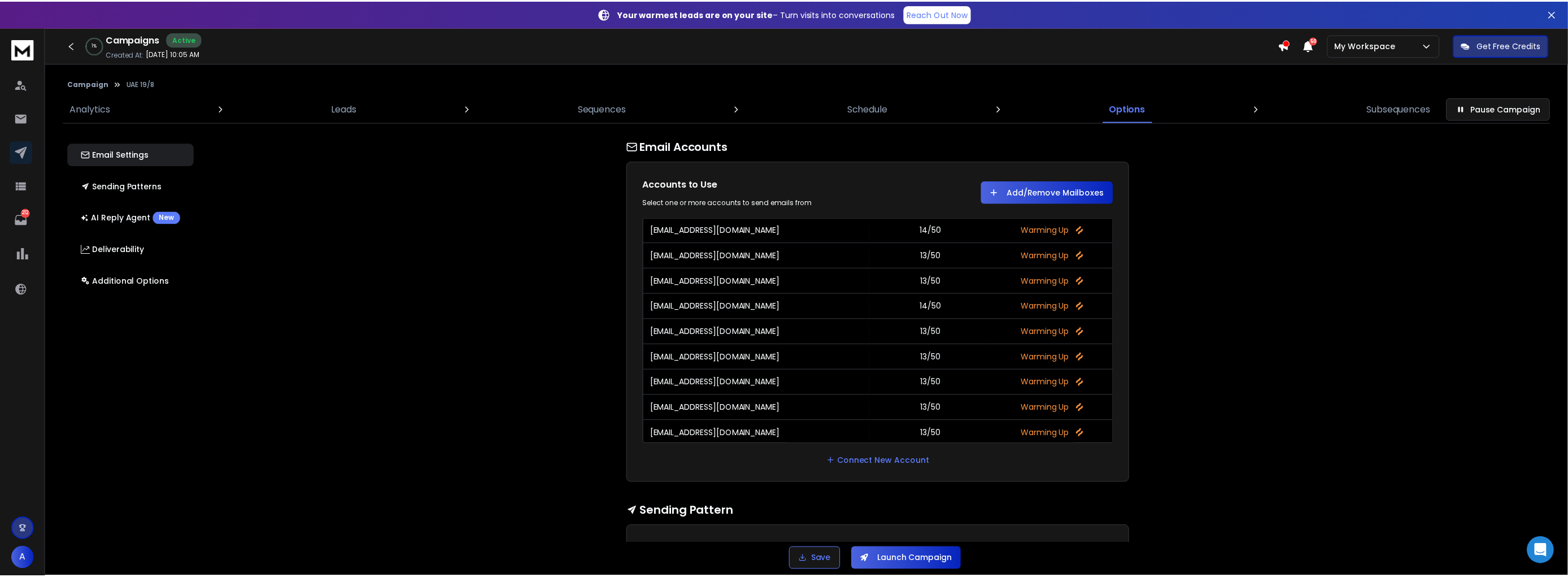
scroll to position [8341, 0]
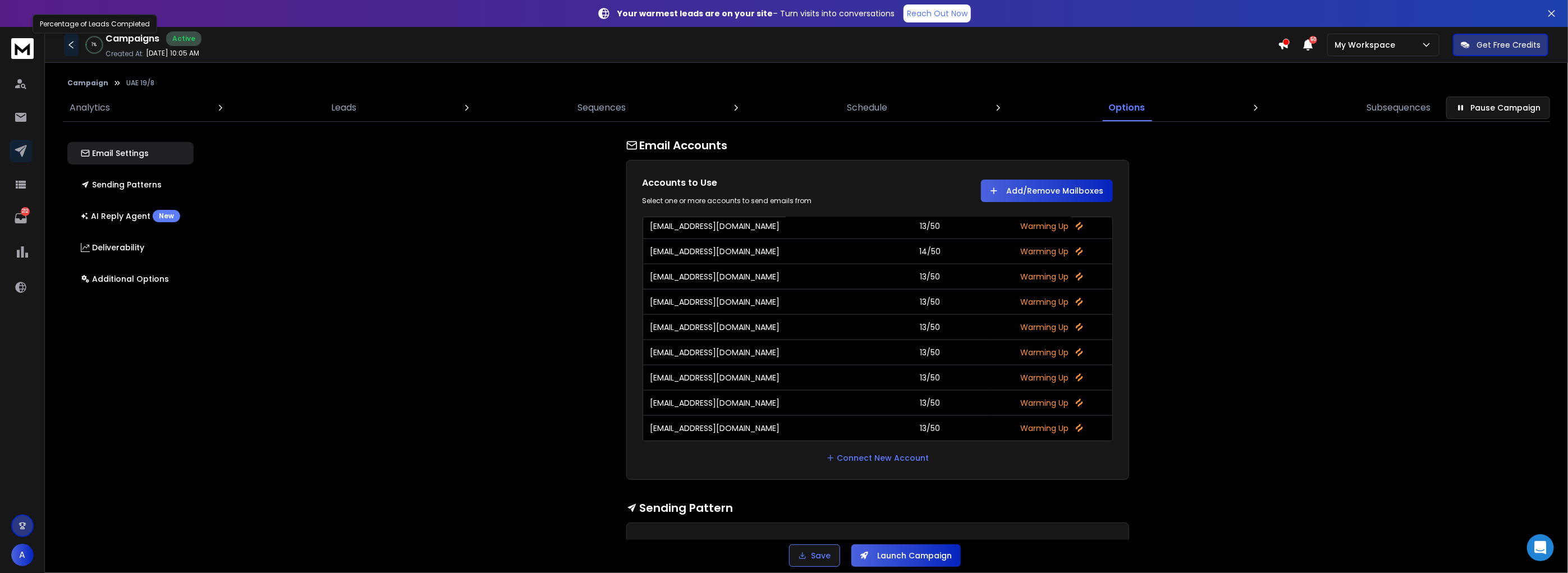
click at [70, 46] on icon at bounding box center [71, 44] width 4 height 7
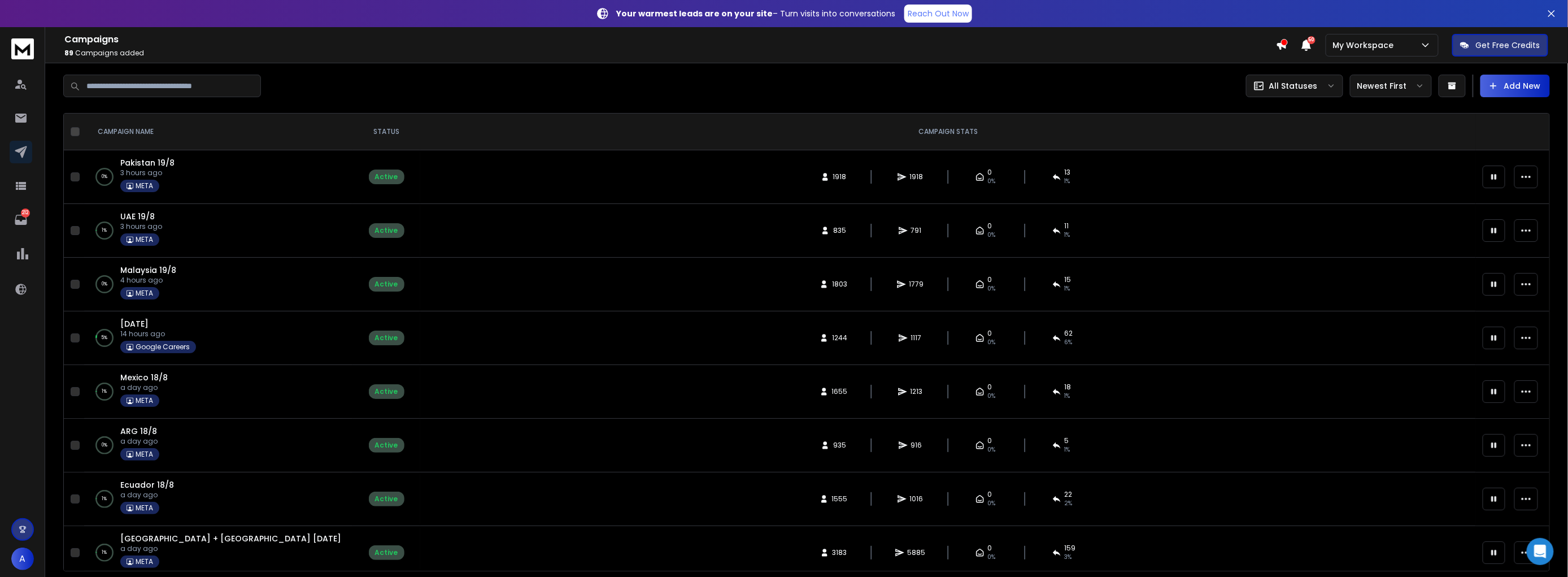
click at [1313, 37] on body "Your warmest leads are on your site – Turn visits into conversations Reach Out …" at bounding box center [784, 288] width 1568 height 577
click at [1309, 44] on icon at bounding box center [1307, 44] width 10 height 11
click at [735, 103] on div "Campaigns 89 Campaigns Added All Statuses Newest First Add New CAMPAIGN NAME ST…" at bounding box center [807, 323] width 1487 height 496
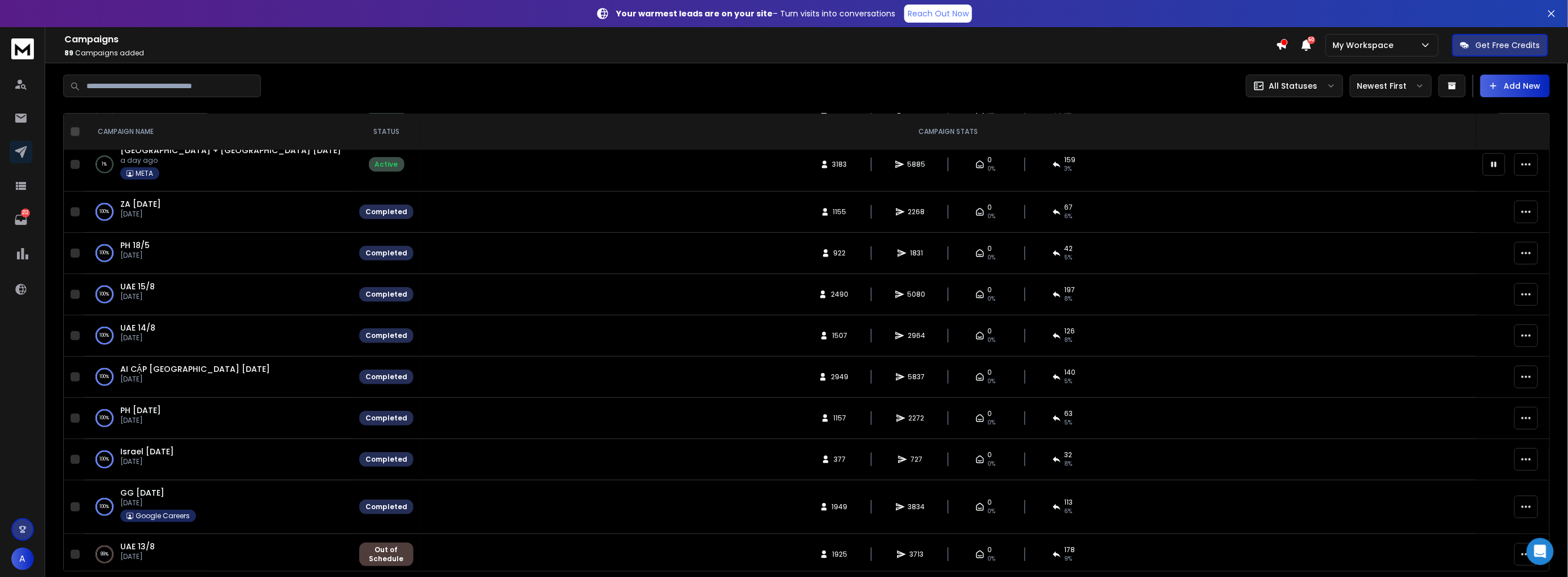
scroll to position [439, 0]
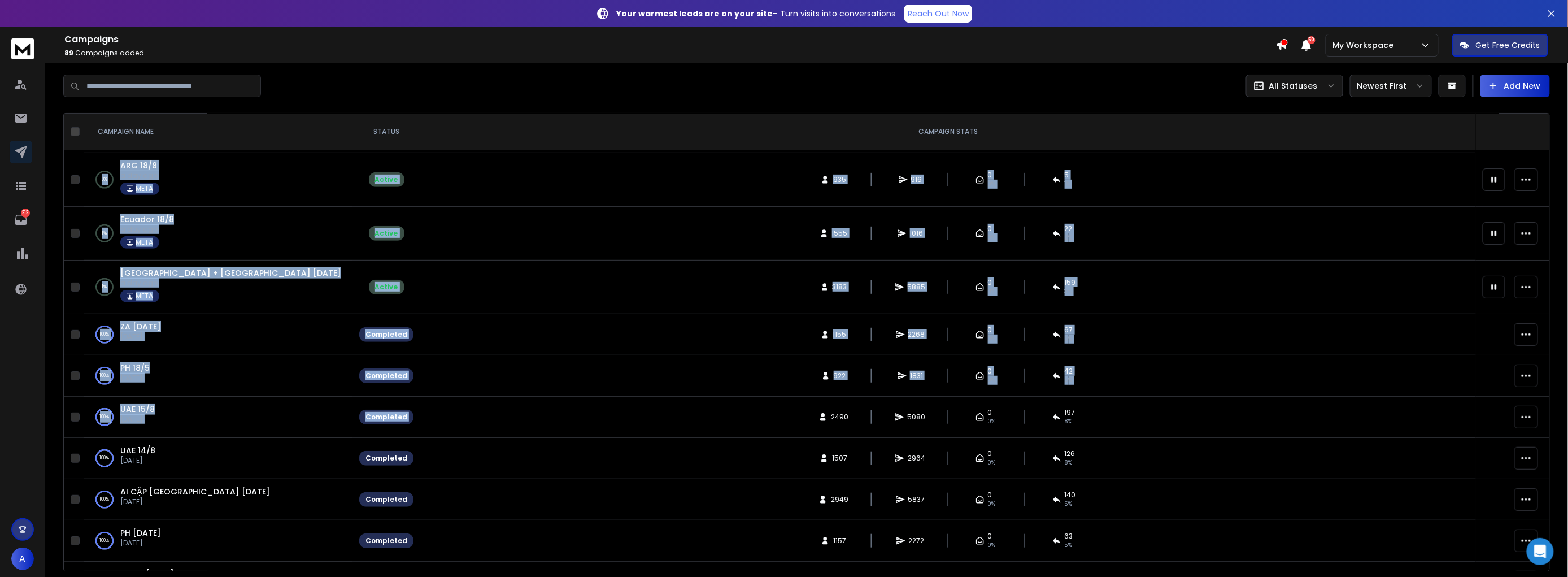
drag, startPoint x: 609, startPoint y: 230, endPoint x: 604, endPoint y: 112, distance: 118.1
click at [604, 112] on div "Campaigns 89 Campaigns Added All Statuses Newest First Add New CAMPAIGN NAME ST…" at bounding box center [807, 323] width 1487 height 496
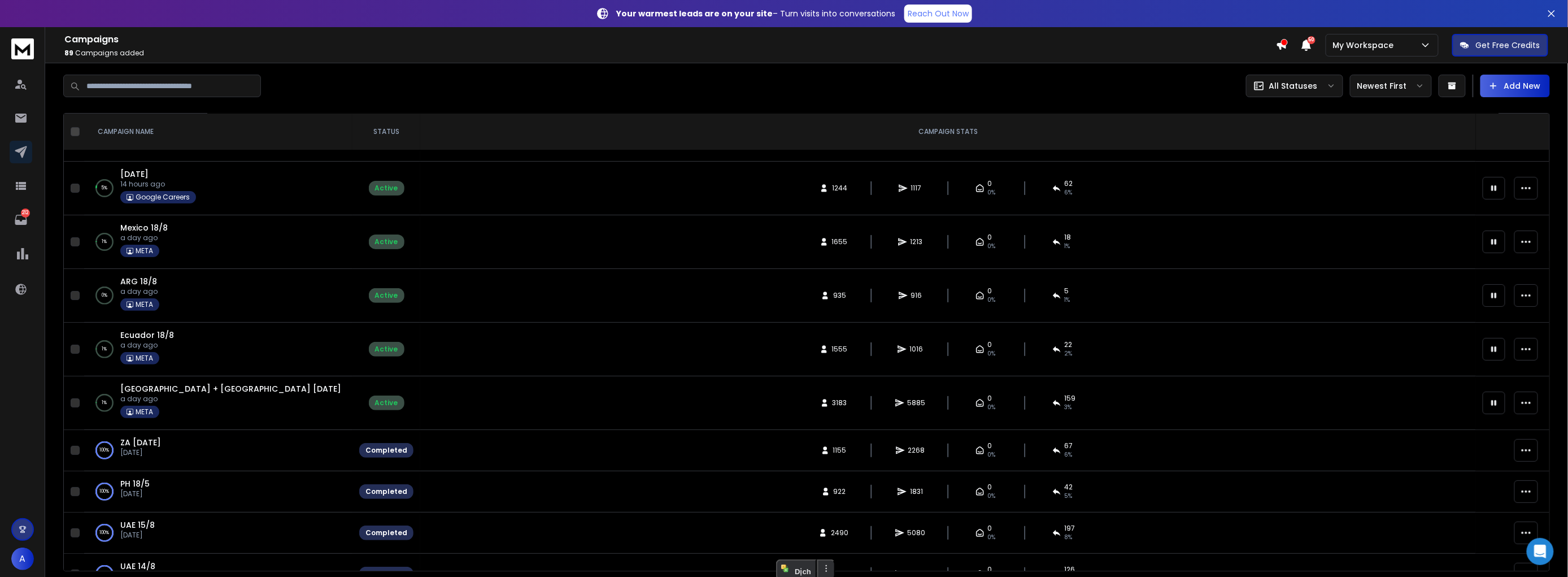
click at [606, 105] on div "Campaigns 89 Campaigns Added All Statuses Newest First Add New CAMPAIGN NAME ST…" at bounding box center [807, 323] width 1487 height 496
click at [971, 108] on div "Campaigns 89 Campaigns Added All Statuses Newest First Add New CAMPAIGN NAME ST…" at bounding box center [807, 323] width 1487 height 496
click at [427, 182] on div "1244 1117 0 0% 62 6 %" at bounding box center [948, 189] width 1042 height 18
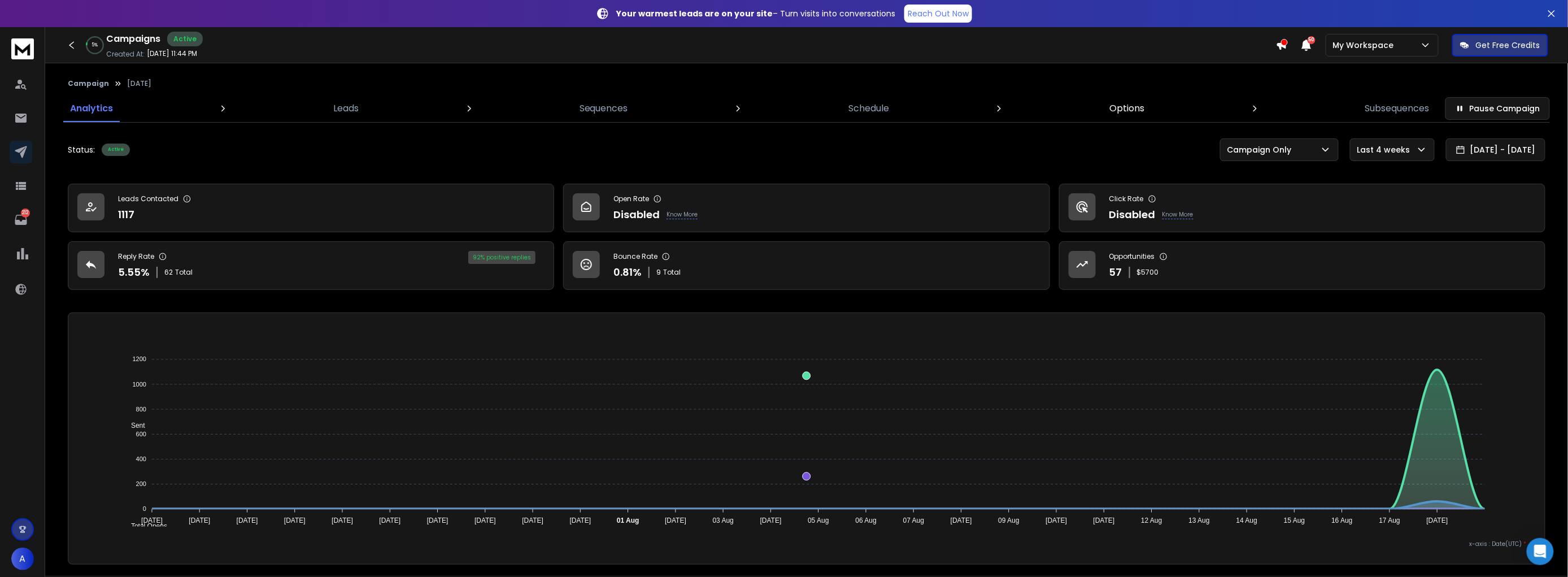
click at [1111, 114] on p "Options" at bounding box center [1127, 108] width 35 height 13
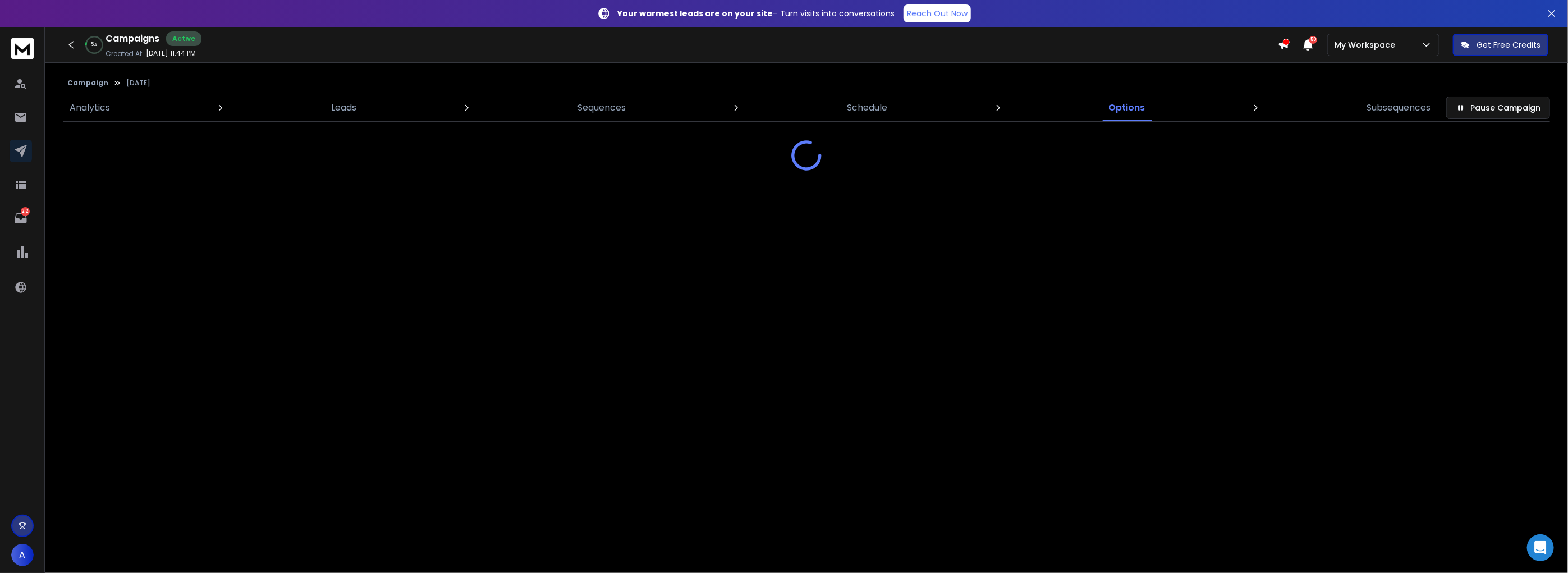
select select "*"
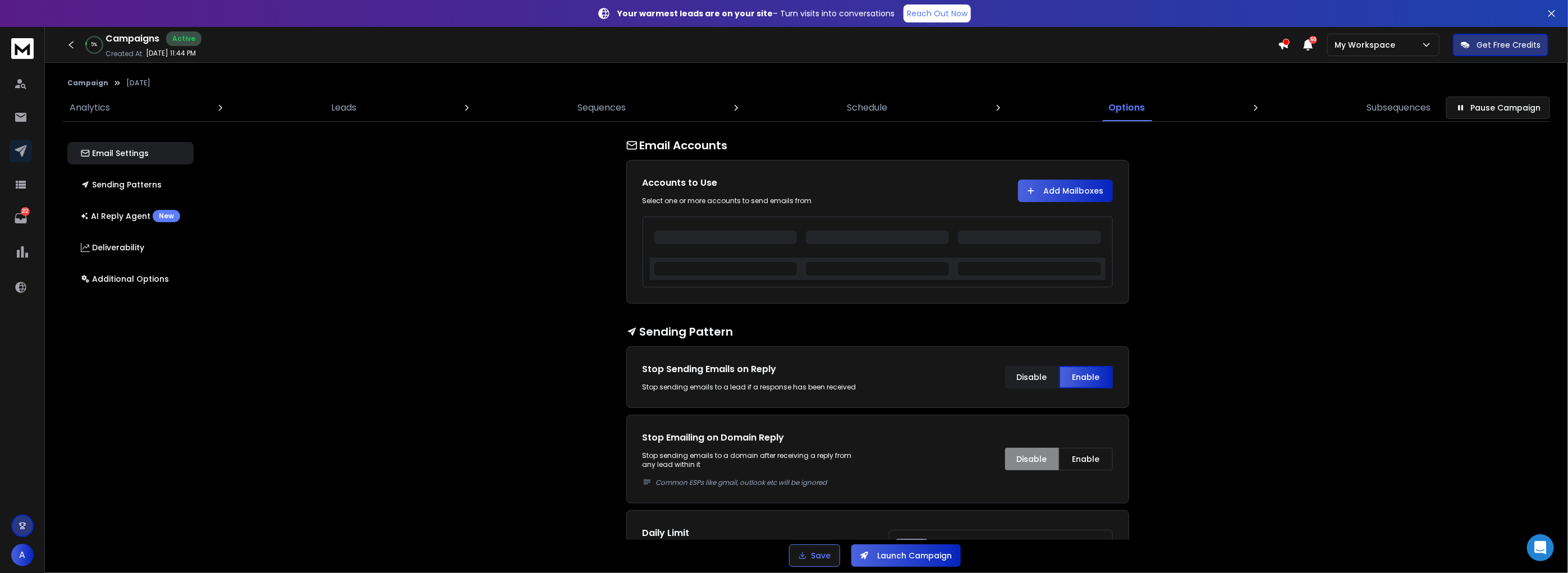
click at [837, 105] on div "Analytics Leads Sequences Schedule Options Subsequences" at bounding box center [750, 107] width 1374 height 27
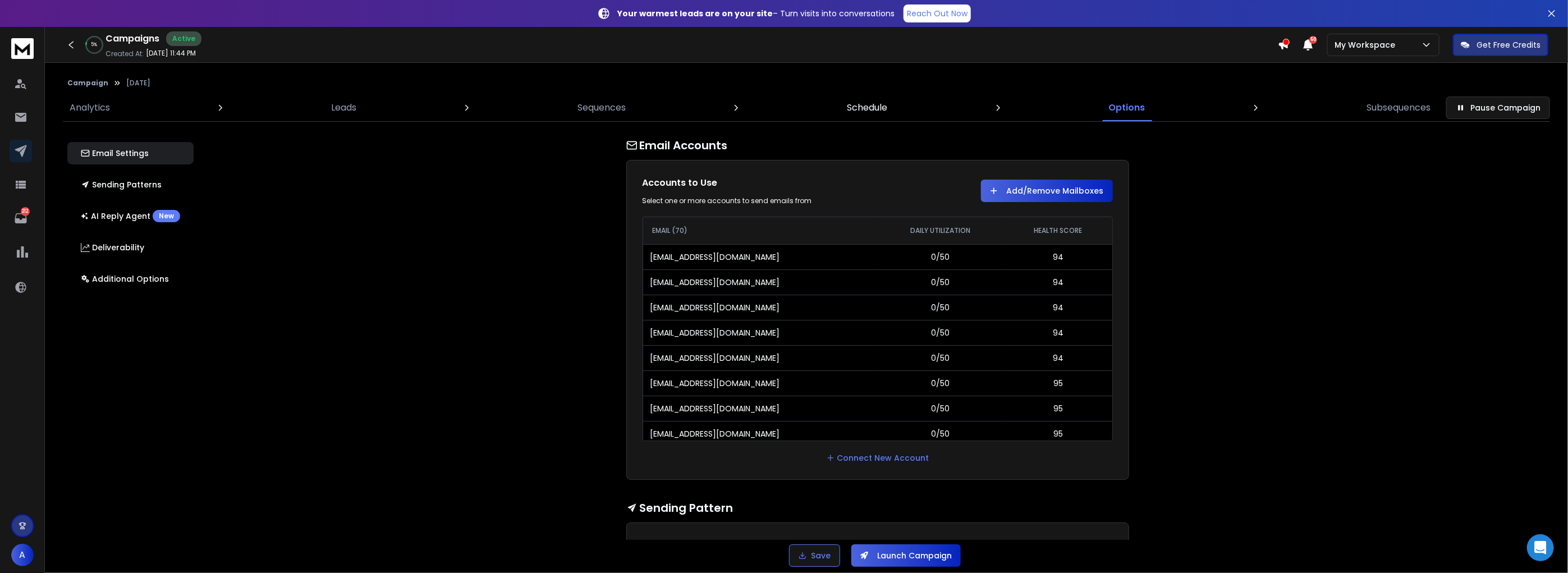
click at [866, 114] on p "Schedule" at bounding box center [867, 107] width 41 height 13
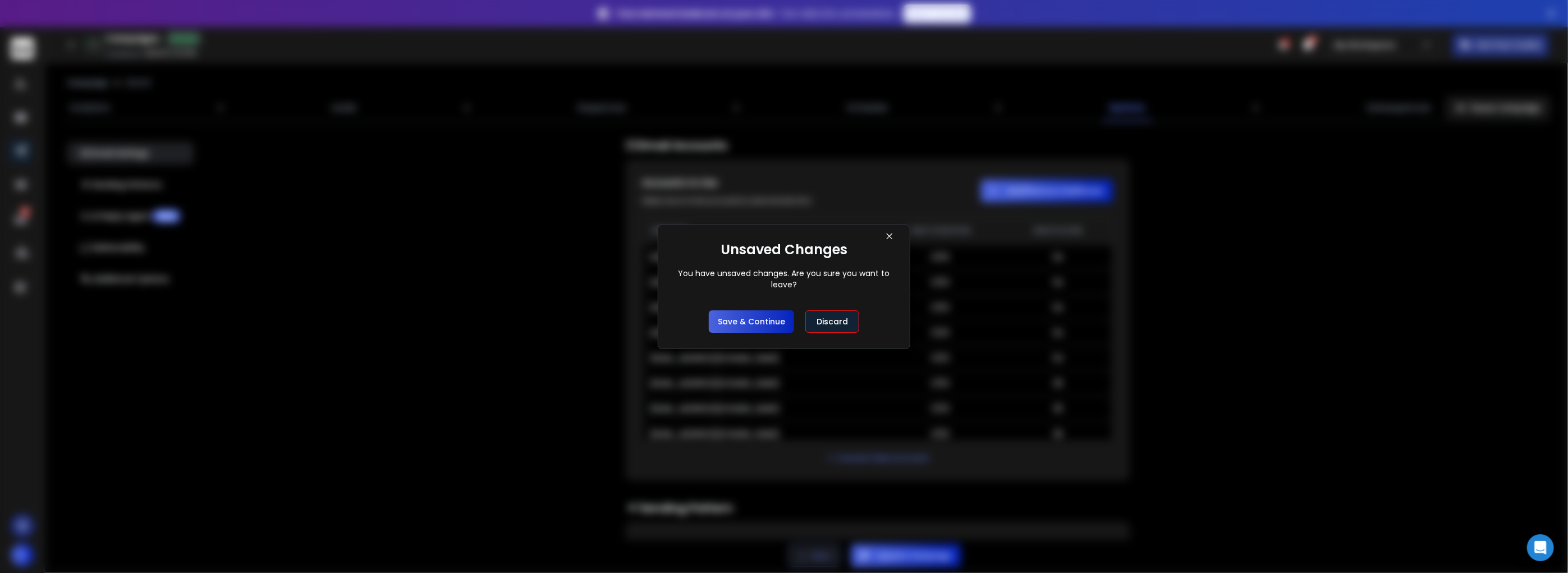
click at [827, 321] on button "Discard" at bounding box center [832, 322] width 54 height 22
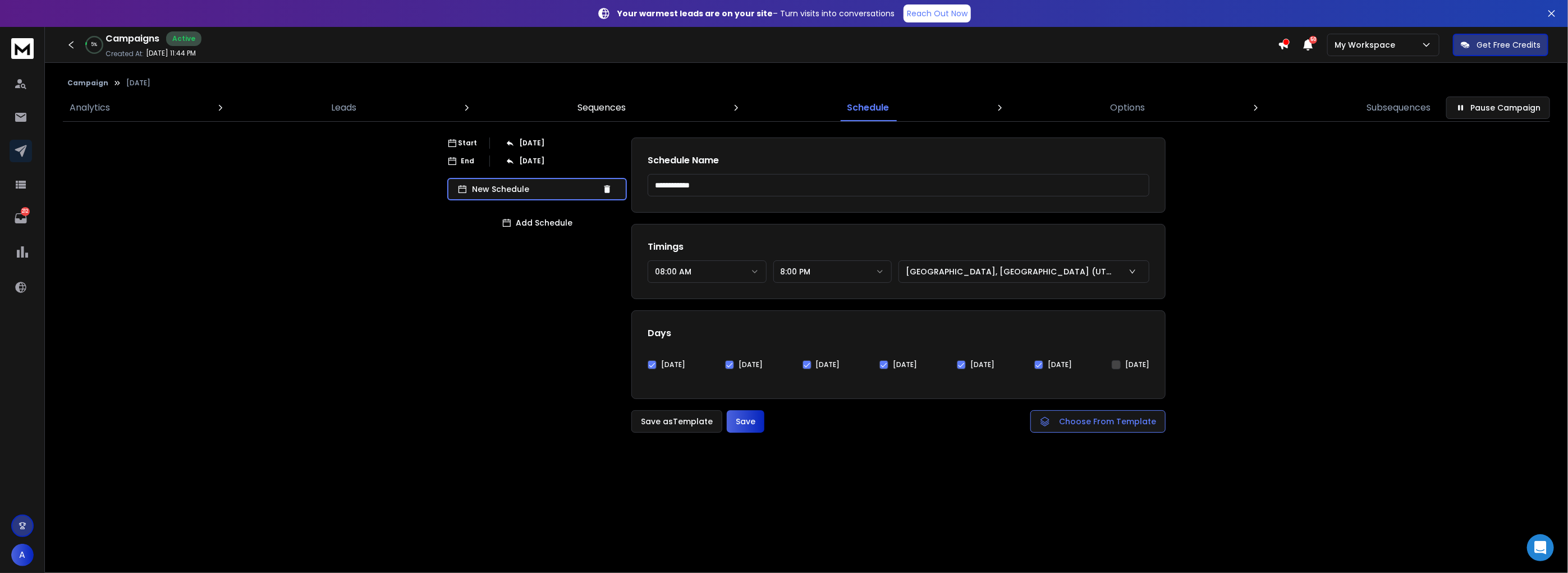
click at [595, 109] on p "Sequences" at bounding box center [601, 107] width 48 height 13
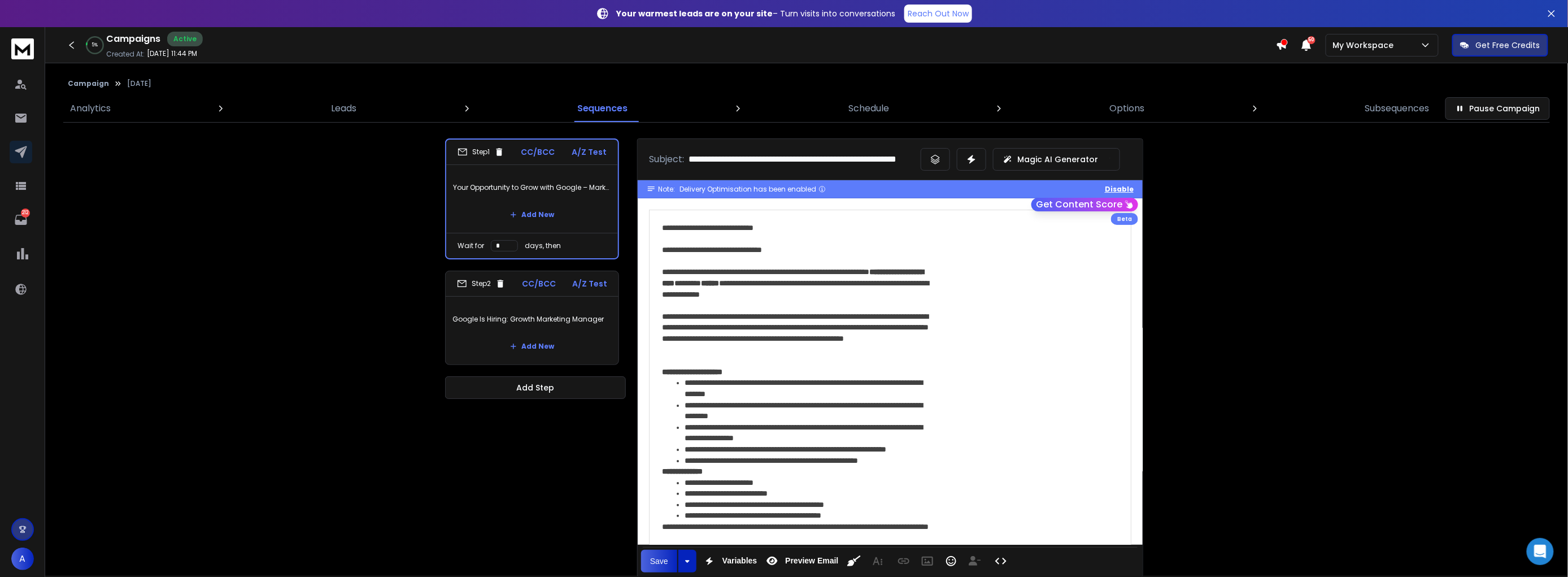
drag, startPoint x: 793, startPoint y: 158, endPoint x: 253, endPoint y: 162, distance: 540.0
click at [253, 162] on div "**********" at bounding box center [807, 358] width 1487 height 448
click at [275, 271] on div "**********" at bounding box center [807, 358] width 1487 height 448
click at [340, 115] on link "Leads" at bounding box center [343, 108] width 39 height 27
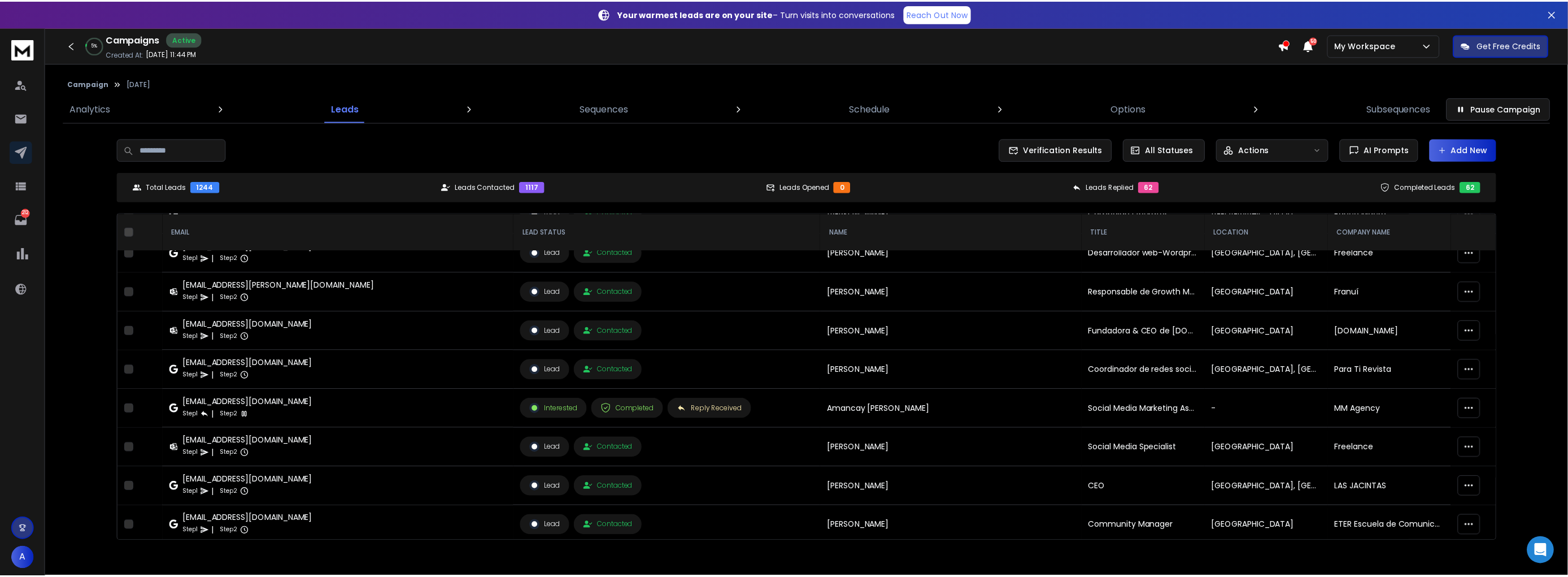
scroll to position [565, 0]
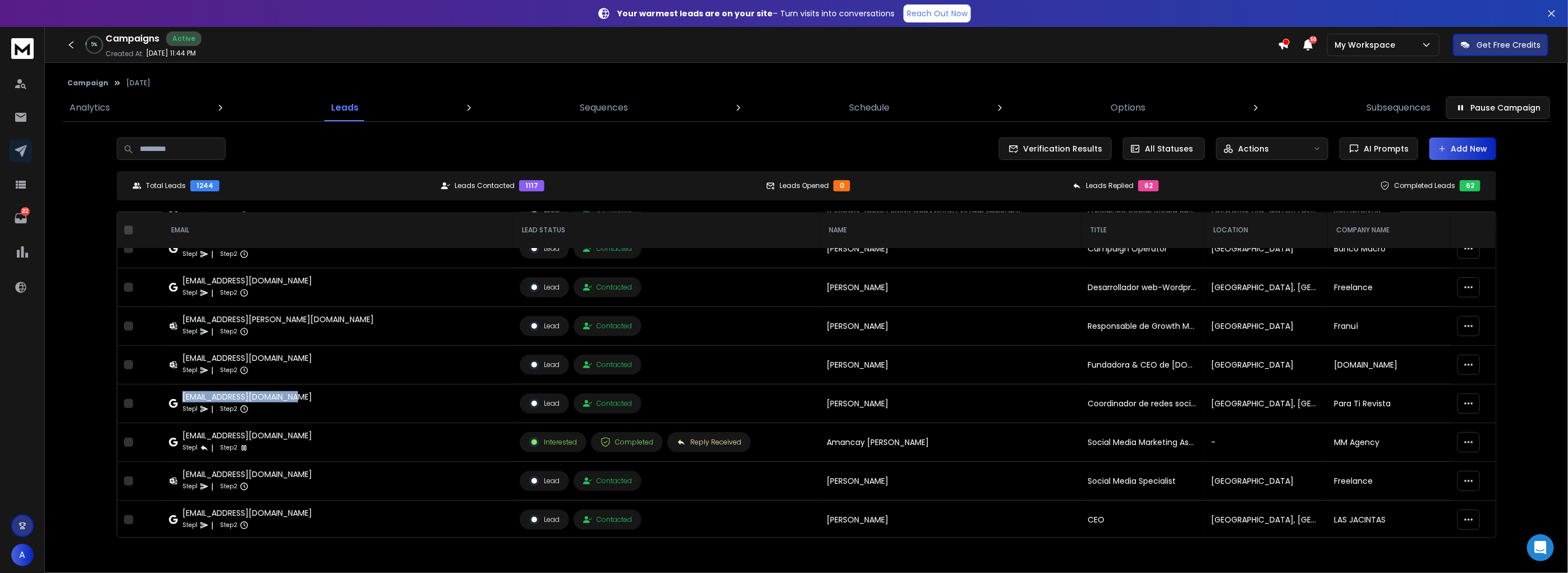
copy div "ayelenbenitez33@gmail.com"
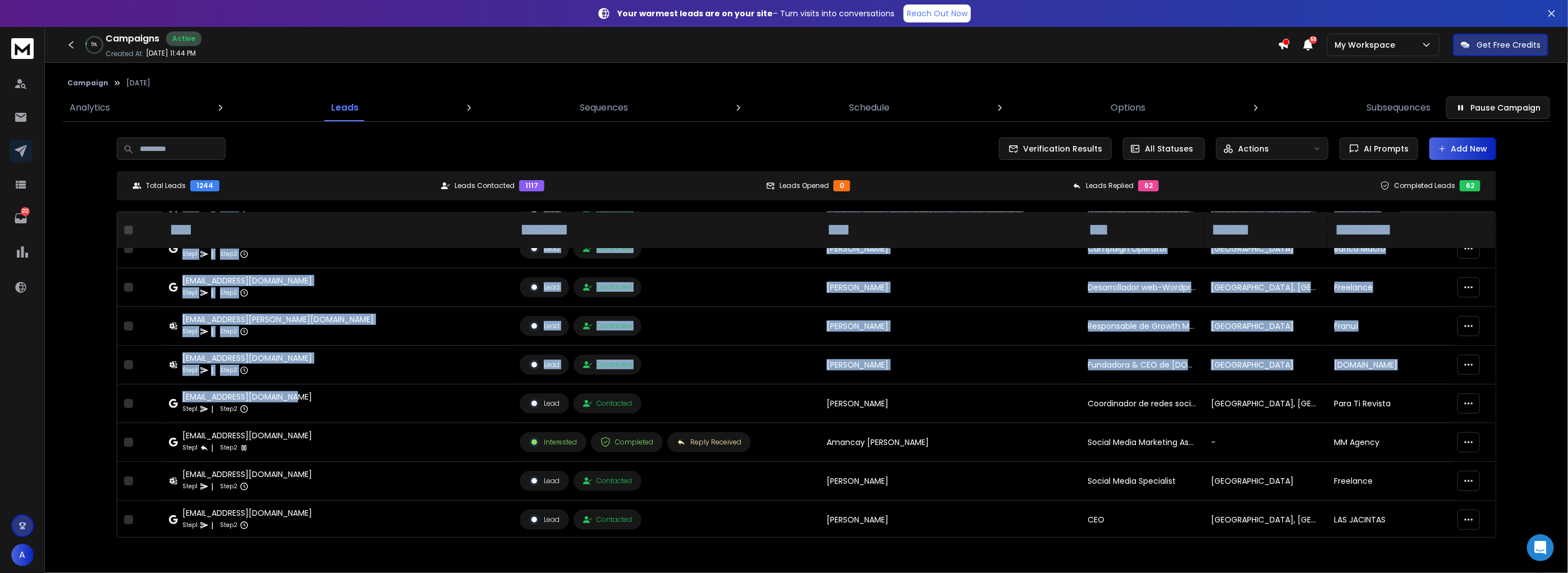
drag, startPoint x: 297, startPoint y: 400, endPoint x: 77, endPoint y: 375, distance: 221.4
click at [85, 377] on div "Verification Results All Statuses Actions AI Prompts Add New Total Leads 1244 L…" at bounding box center [806, 332] width 1478 height 389
click at [76, 375] on div "Verification Results All Statuses Actions AI Prompts Add New Total Leads 1244 L…" at bounding box center [806, 332] width 1478 height 389
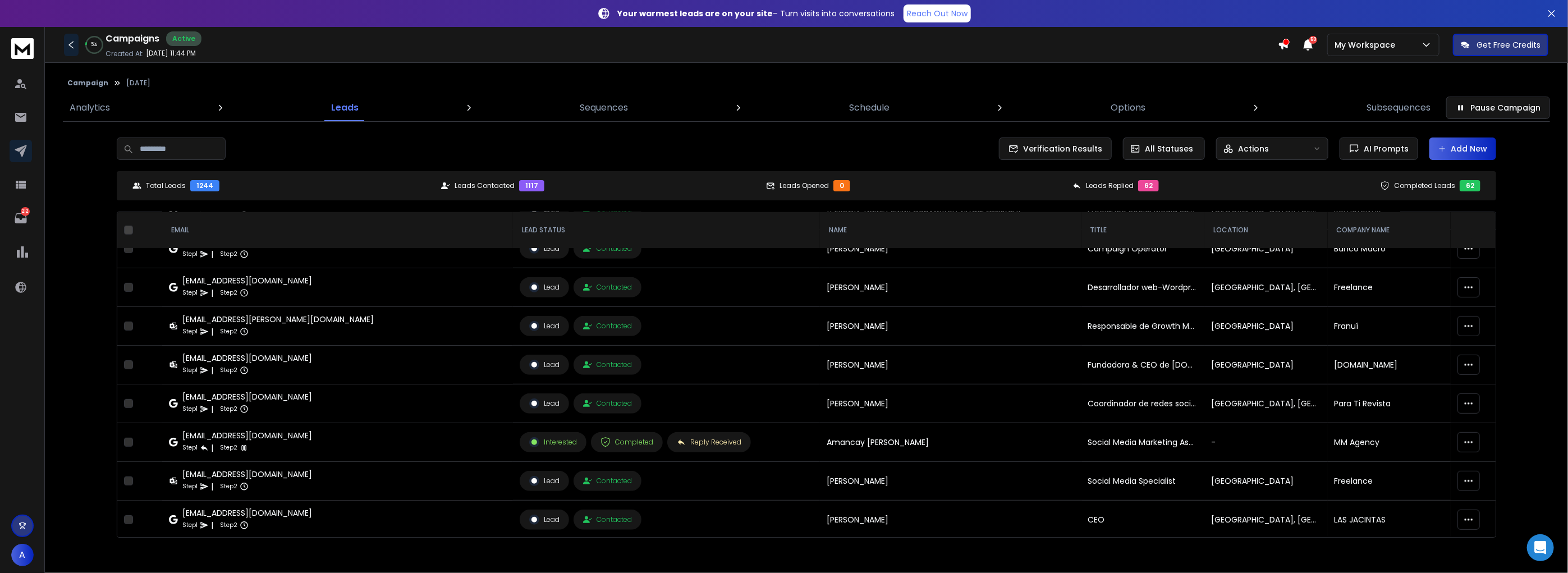
click at [65, 46] on button at bounding box center [71, 45] width 15 height 22
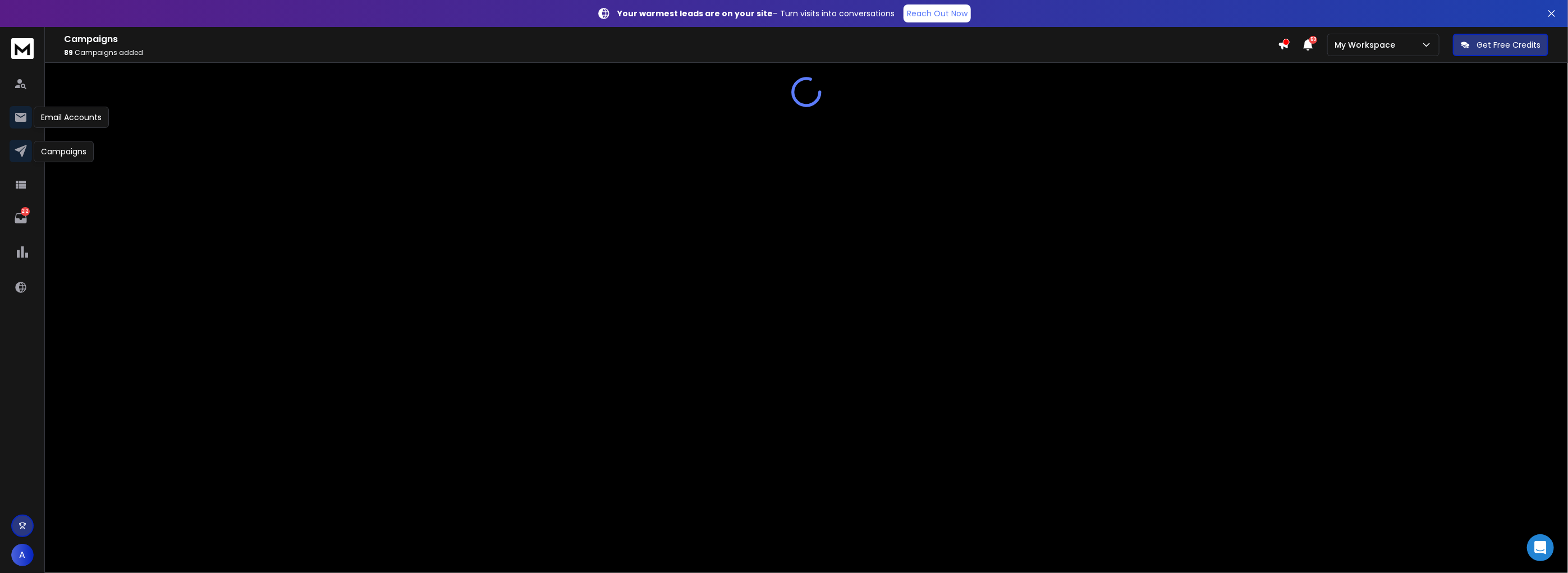
click at [18, 120] on icon at bounding box center [21, 117] width 11 height 9
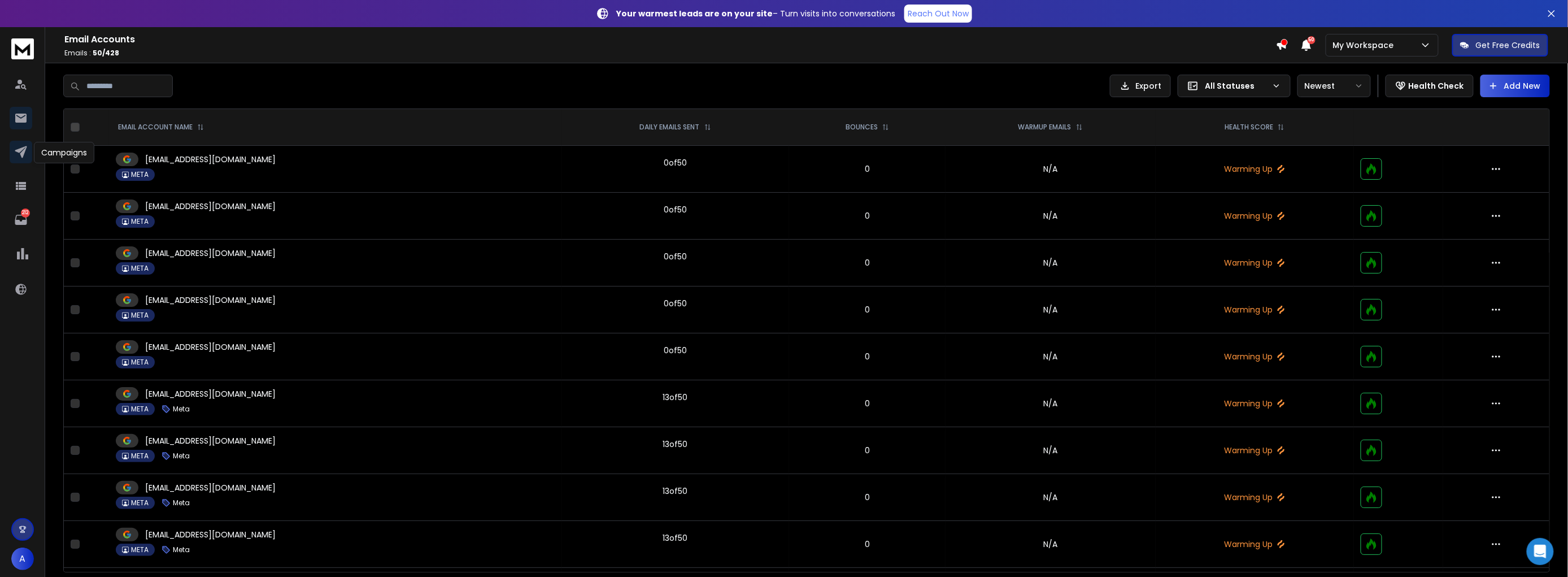
click at [13, 153] on link at bounding box center [21, 152] width 23 height 23
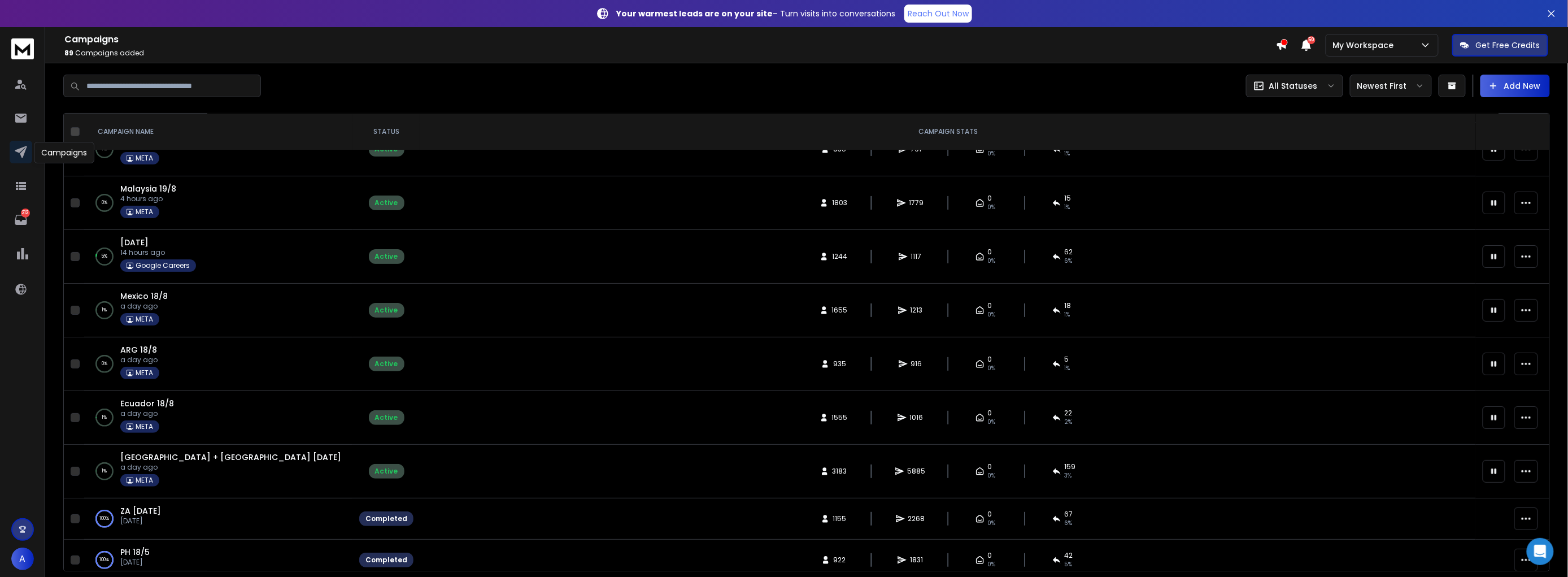
scroll to position [126, 0]
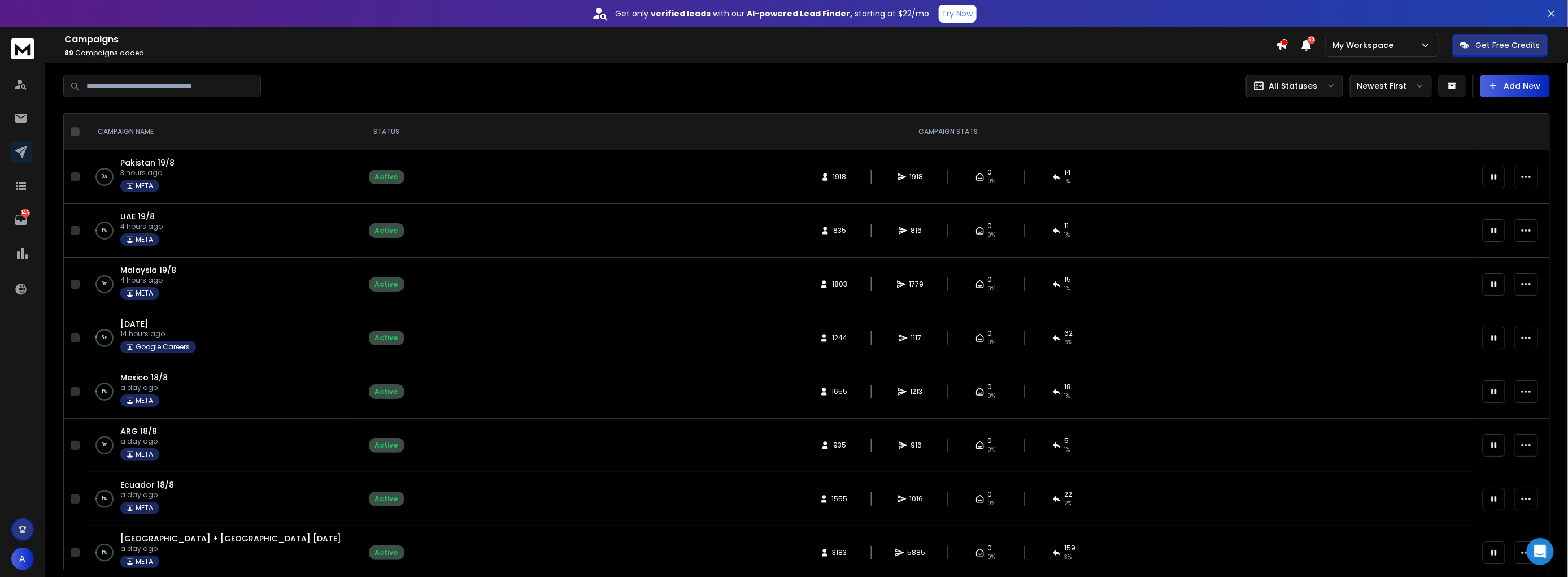
click at [839, 86] on div "Campaigns 89 Campaigns Added All Statuses Newest First Add New" at bounding box center [1178, 86] width 743 height 23
click at [839, 83] on div "Campaigns 89 Campaigns Added All Statuses Newest First Add New" at bounding box center [1178, 86] width 743 height 23
click at [603, 69] on div "Campaigns 89 Campaigns Added All Statuses Newest First Add New CAMPAIGN NAME ST…" at bounding box center [806, 323] width 1523 height 519
click at [866, 98] on div "Campaigns 89 Campaigns Added All Statuses Newest First Add New CAMPAIGN NAME ST…" at bounding box center [807, 323] width 1487 height 496
click at [867, 82] on div "Campaigns 89 Campaigns Added All Statuses Newest First Add New" at bounding box center [1178, 86] width 743 height 23
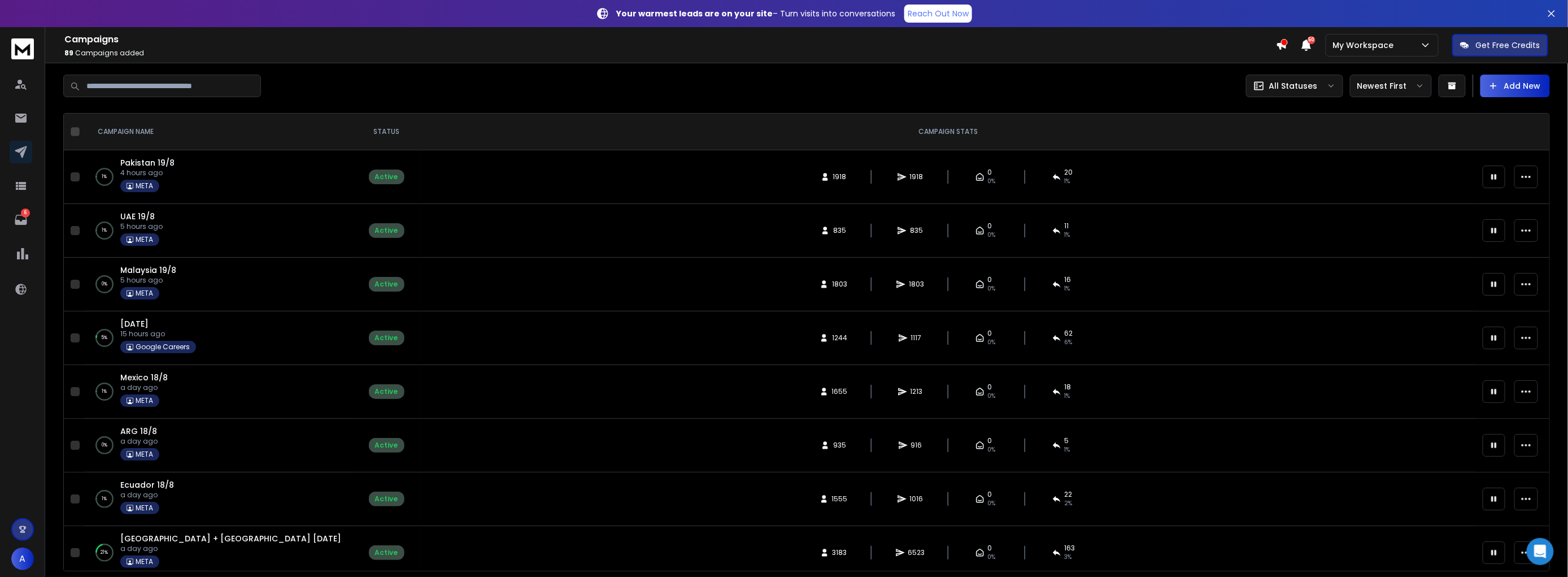
click at [946, 97] on div "Campaigns 89 Campaigns Added All Statuses Newest First Add New CAMPAIGN NAME ST…" at bounding box center [807, 323] width 1487 height 496
click at [1302, 40] on div "50 My Workspace Get Free Credits" at bounding box center [1413, 45] width 273 height 23
click at [1308, 42] on icon at bounding box center [1307, 44] width 10 height 11
click at [534, 86] on div at bounding box center [435, 86] width 743 height 23
click at [17, 220] on icon at bounding box center [20, 220] width 13 height 13
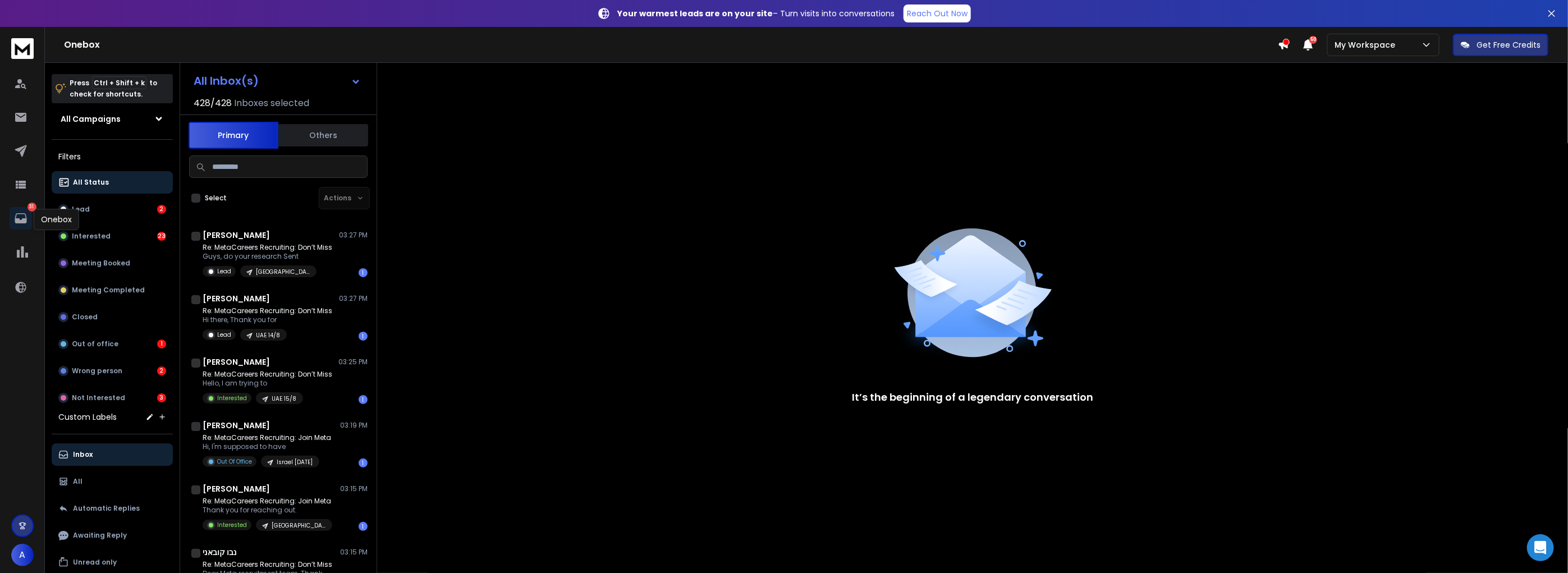
click at [244, 157] on input at bounding box center [278, 167] width 178 height 22
paste input "**********"
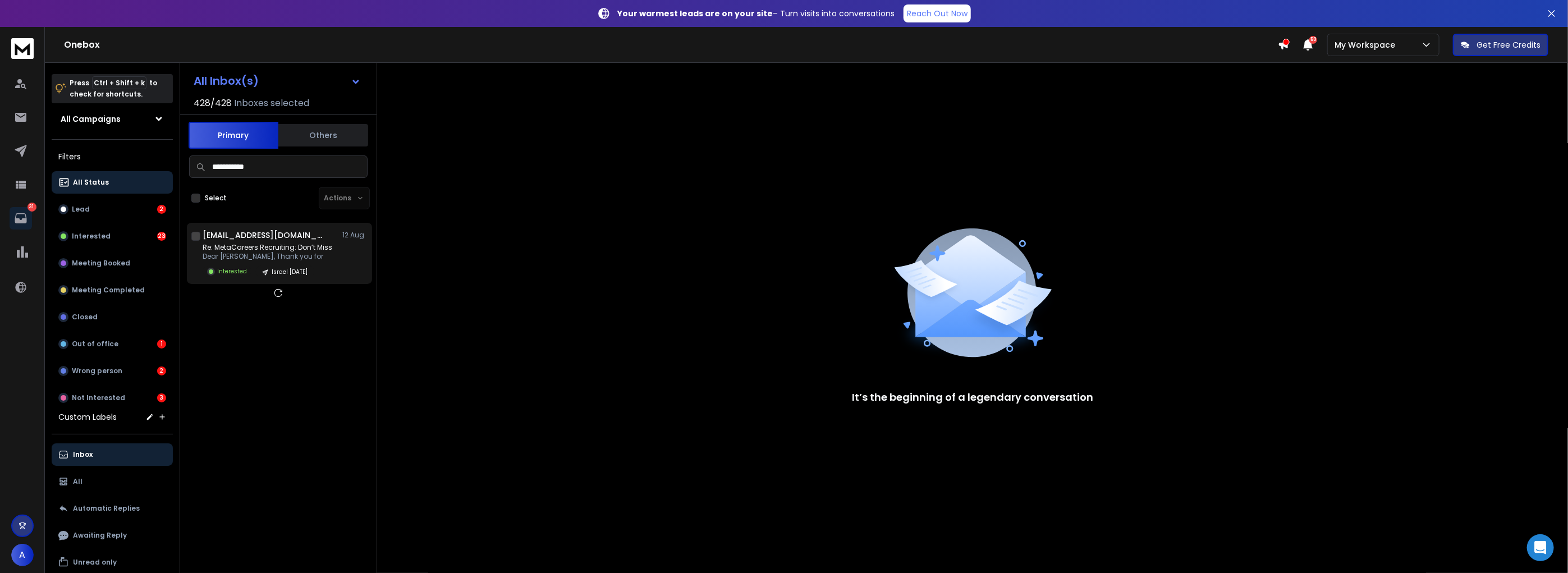
type input "**********"
click at [276, 255] on p "Dear Liron Dorel, Thank you for" at bounding box center [267, 256] width 130 height 9
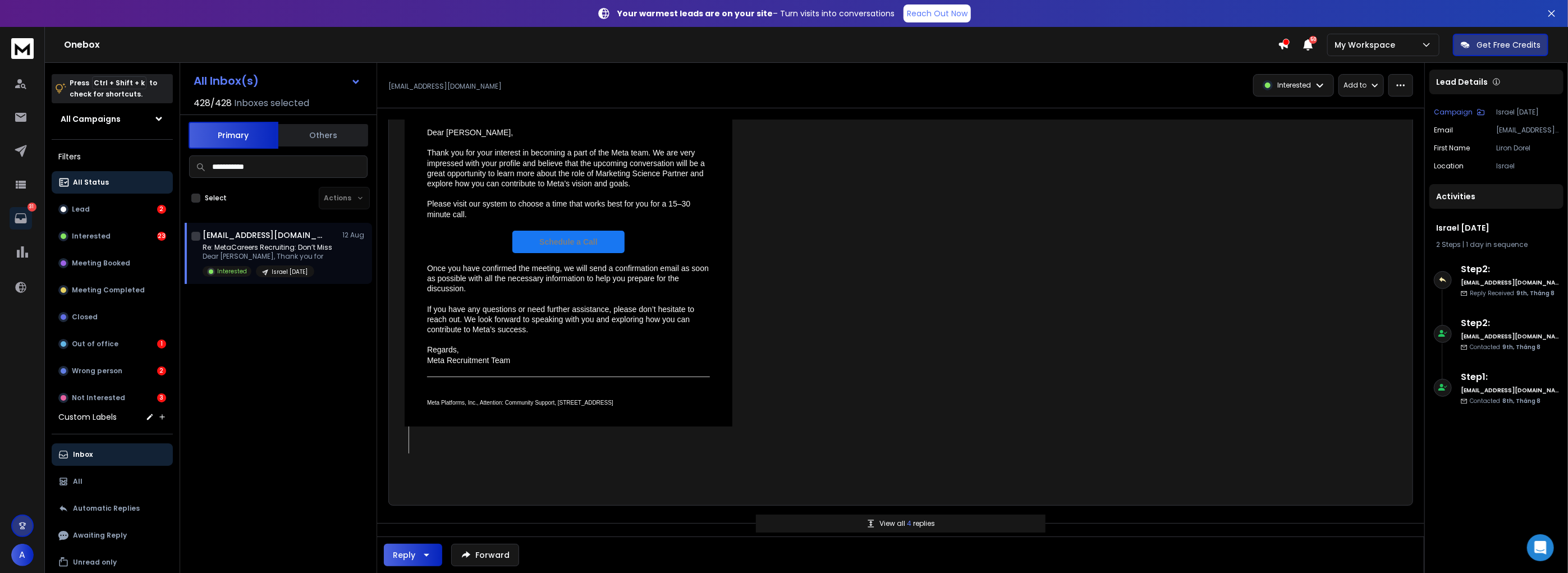
scroll to position [159, 0]
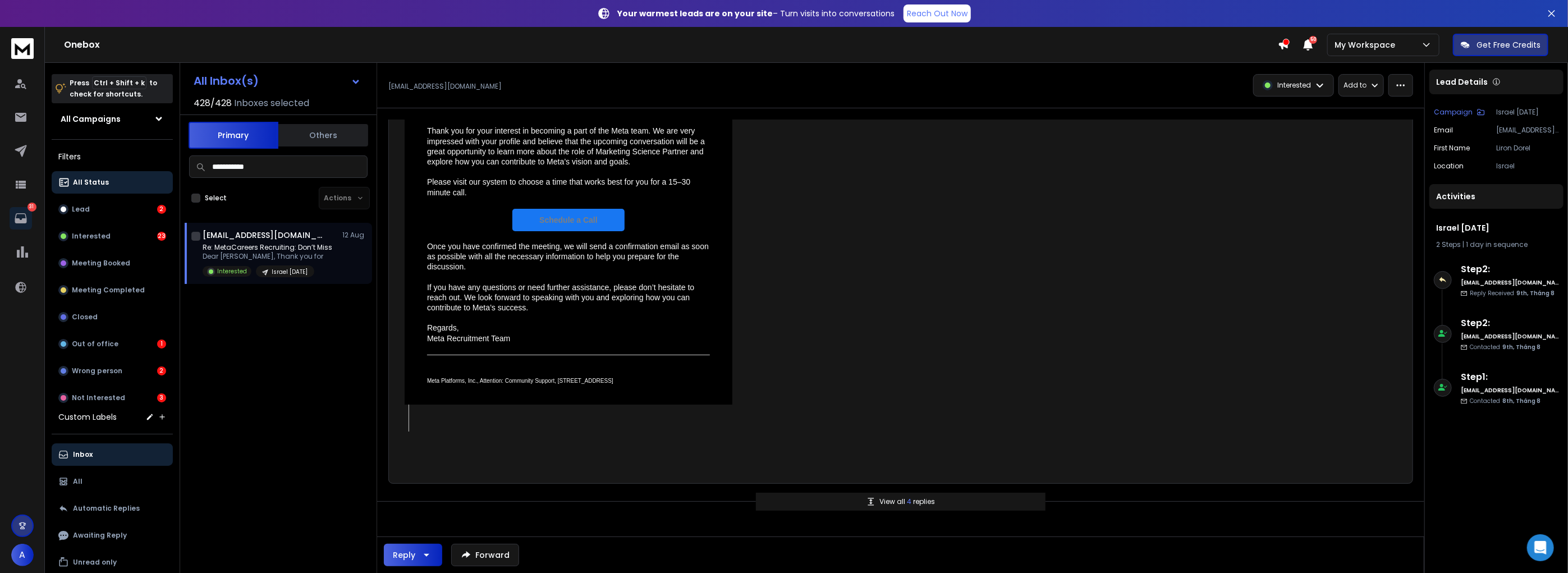
click at [813, 493] on div "View all 4 replies" at bounding box center [900, 502] width 290 height 18
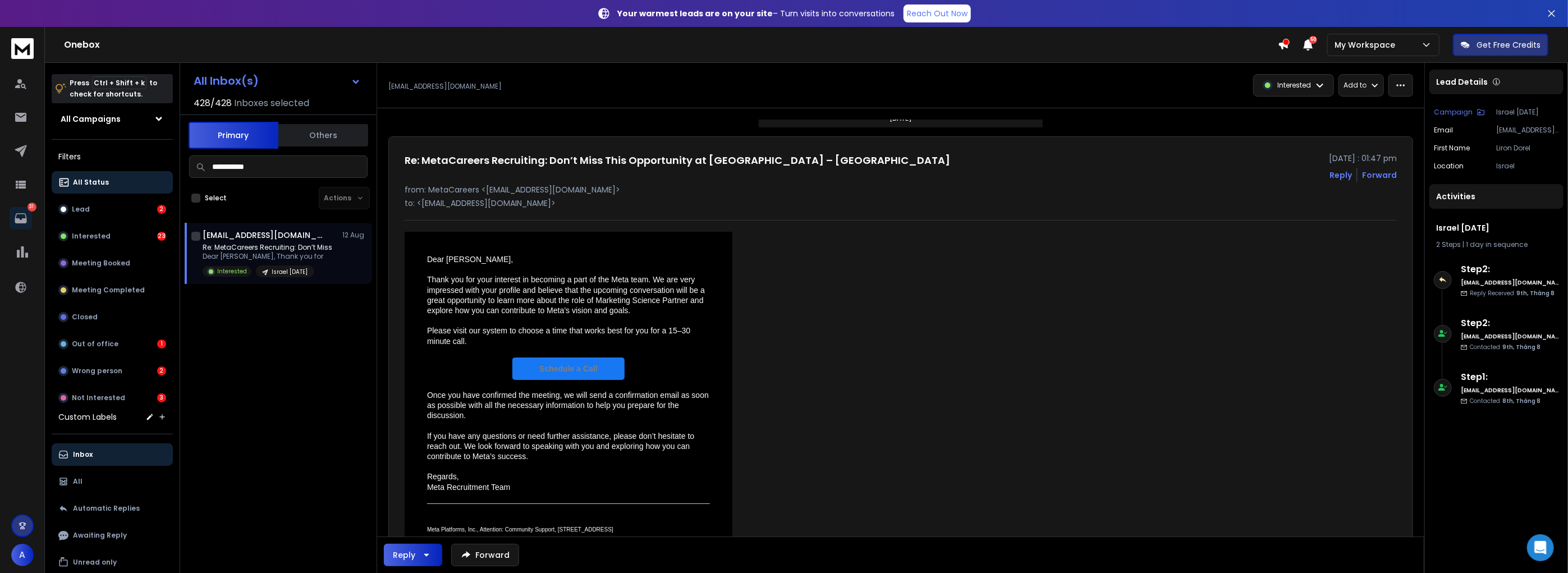
scroll to position [0, 0]
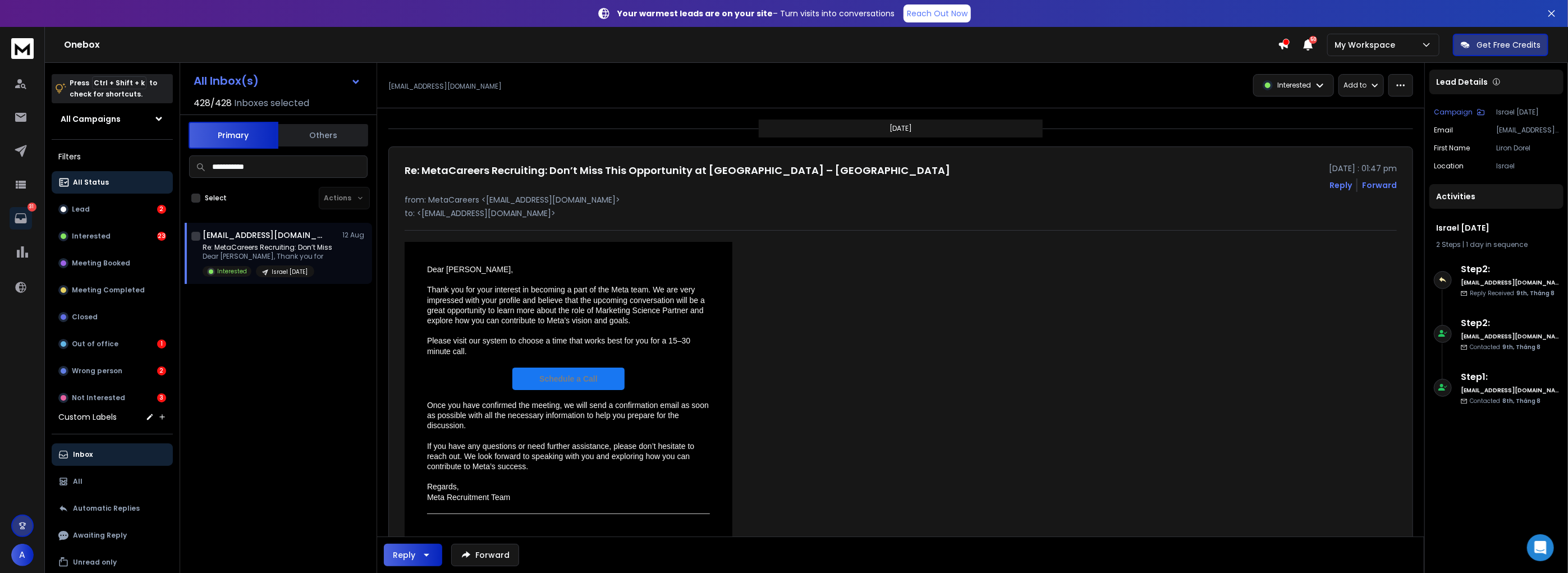
click at [413, 86] on p "liron5791@gmail.com" at bounding box center [445, 86] width 114 height 9
click at [561, 373] on link "Schedule a Call" at bounding box center [569, 379] width 112 height 22
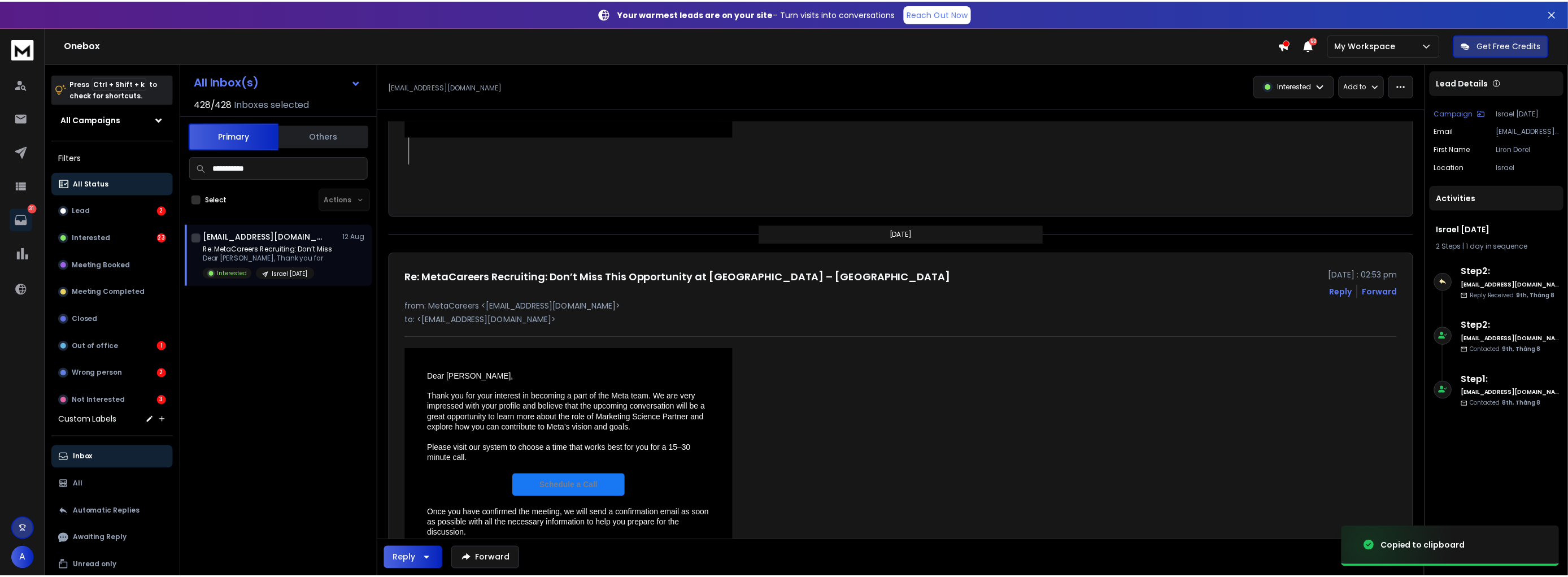
scroll to position [439, 0]
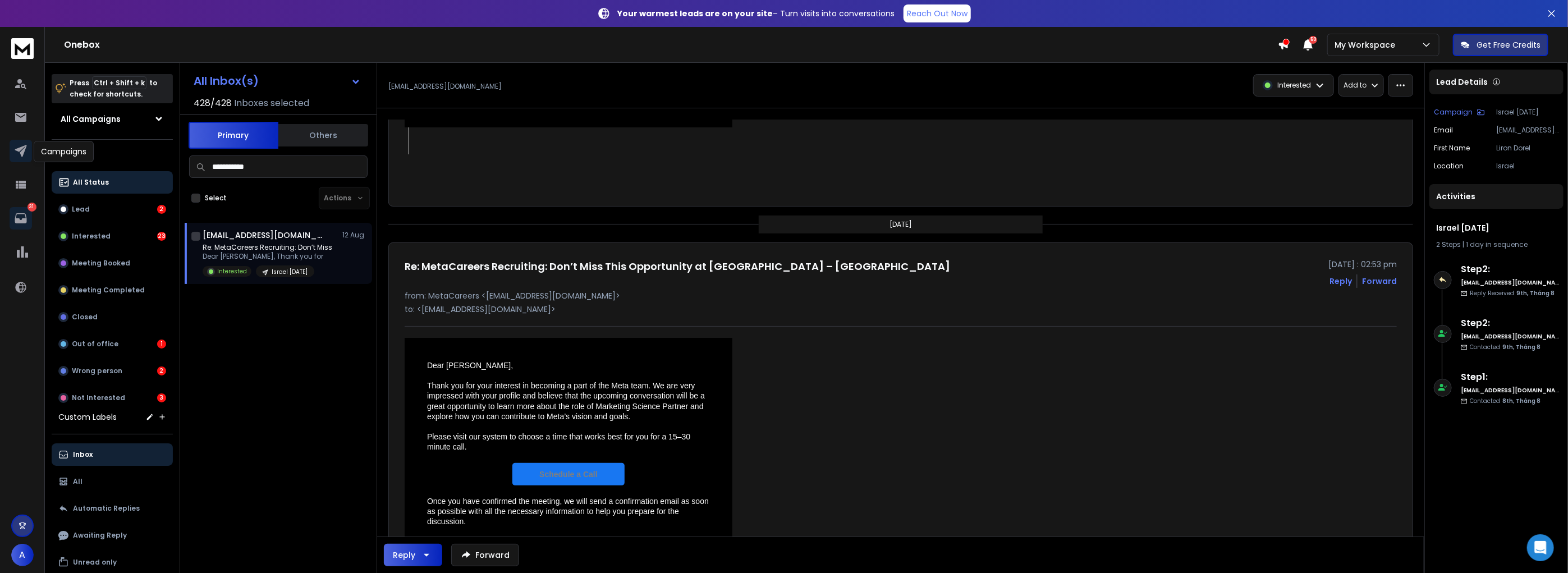
click at [24, 147] on icon at bounding box center [20, 150] width 12 height 12
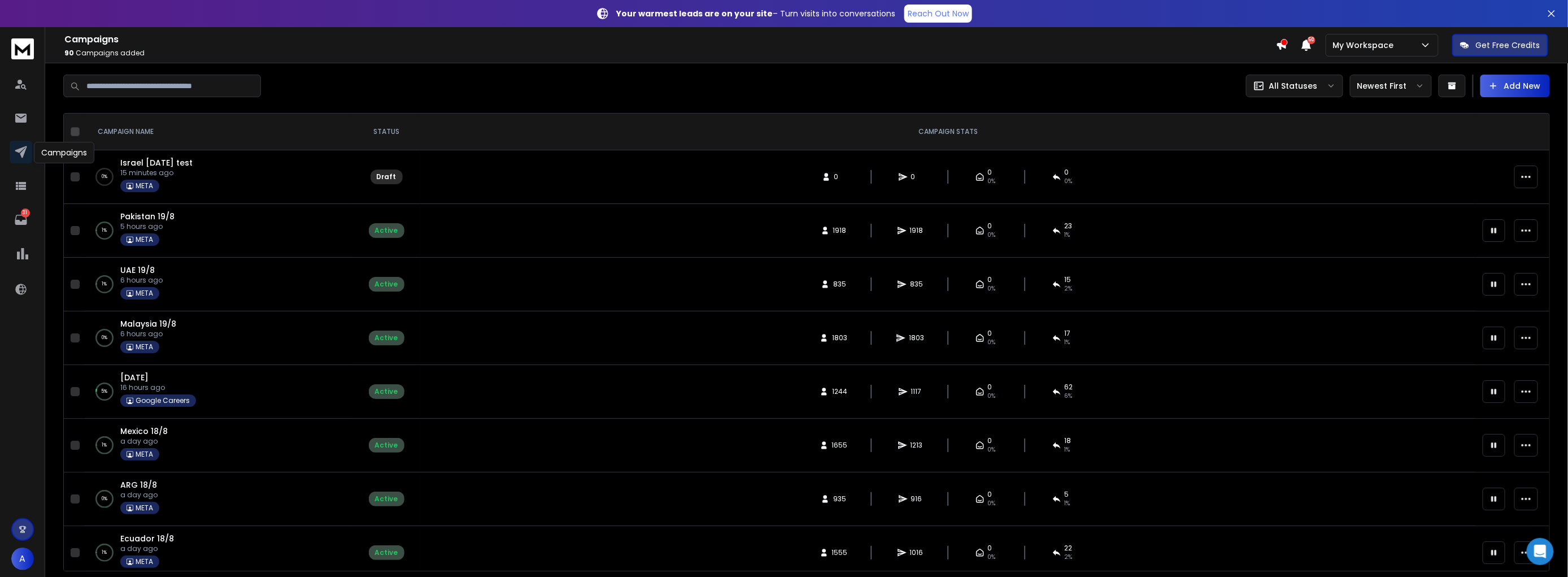
click at [352, 179] on td "Draft" at bounding box center [386, 177] width 68 height 54
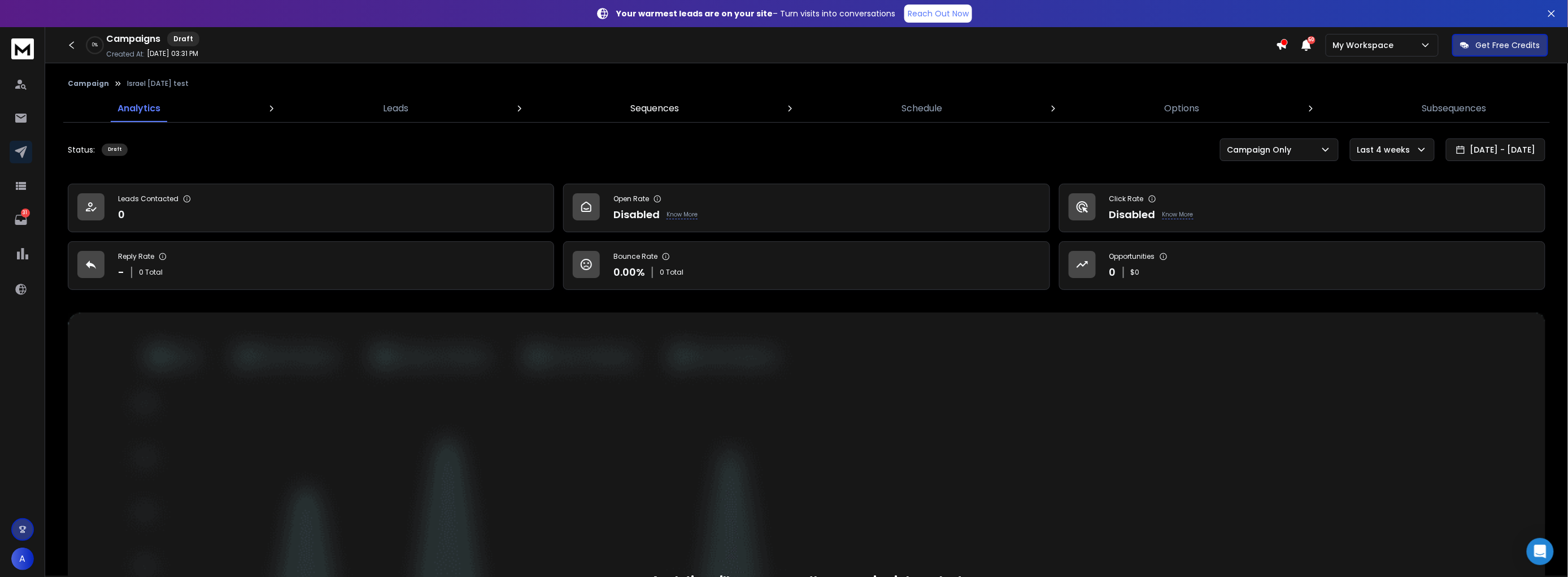
click at [640, 105] on p "Sequences" at bounding box center [655, 108] width 49 height 13
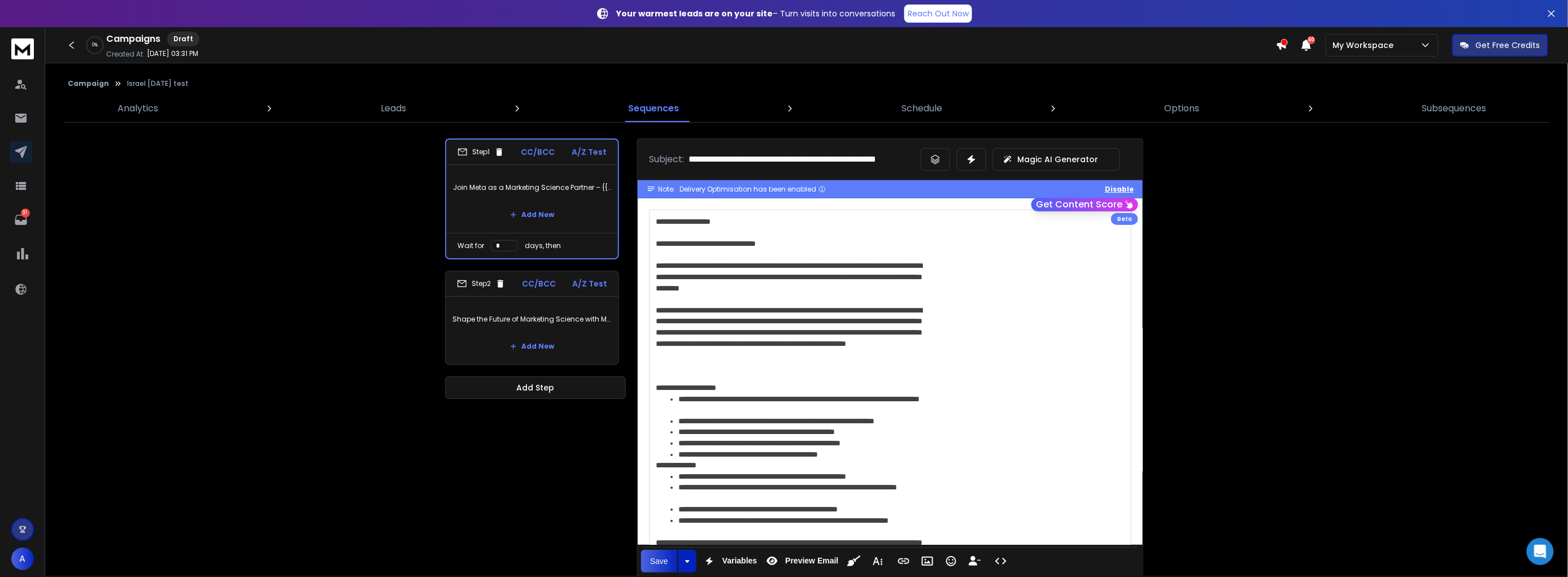
drag, startPoint x: 801, startPoint y: 162, endPoint x: 522, endPoint y: 165, distance: 279.0
click at [522, 165] on div "**********" at bounding box center [807, 358] width 723 height 439
click at [742, 160] on input "**********" at bounding box center [798, 159] width 220 height 13
drag, startPoint x: 755, startPoint y: 162, endPoint x: 1034, endPoint y: 228, distance: 286.7
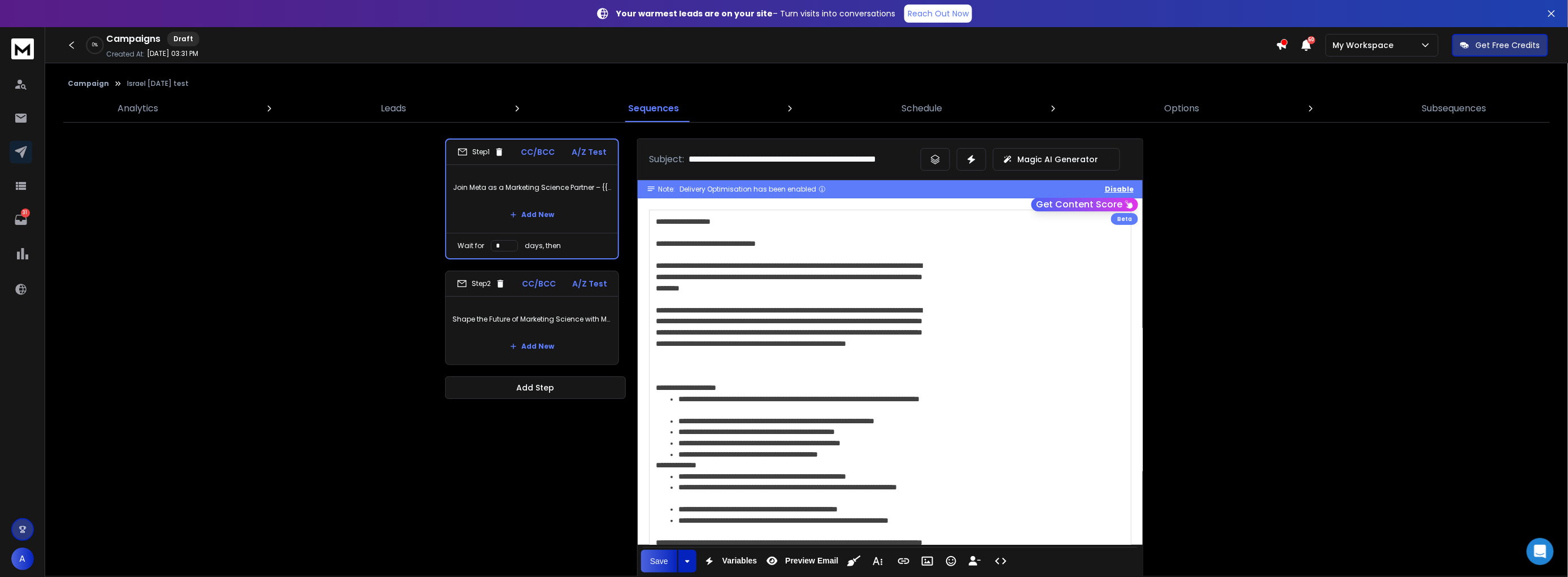
click at [1048, 224] on div "**********" at bounding box center [890, 358] width 506 height 439
click at [371, 465] on div "**********" at bounding box center [807, 358] width 1487 height 448
click at [542, 325] on p "Shape the Future of Marketing Science with Meta – {{location}}" at bounding box center [532, 319] width 160 height 32
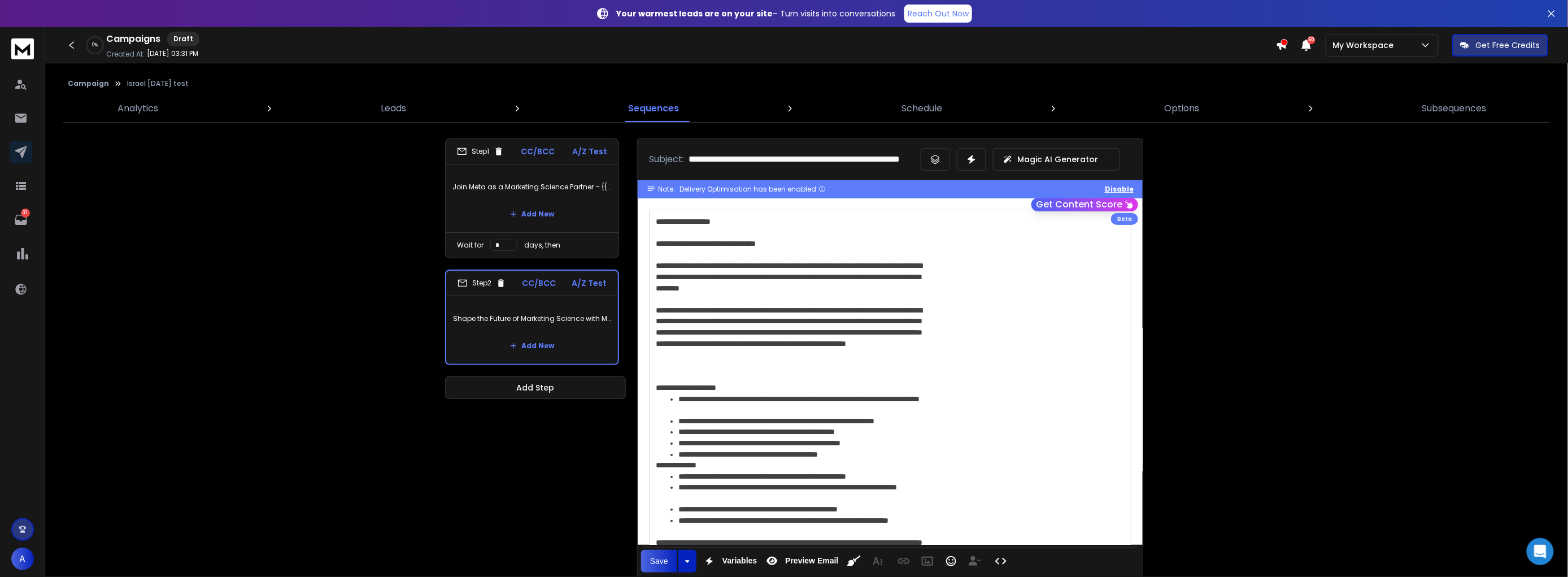
drag, startPoint x: 733, startPoint y: 157, endPoint x: 229, endPoint y: 273, distance: 517.2
click at [232, 272] on div "**********" at bounding box center [807, 358] width 1487 height 448
click at [269, 358] on div "**********" at bounding box center [807, 358] width 1487 height 448
click at [513, 186] on p "Join Meta as a Marketing Science Partner – {{location}}" at bounding box center [532, 186] width 160 height 32
type input "**********"
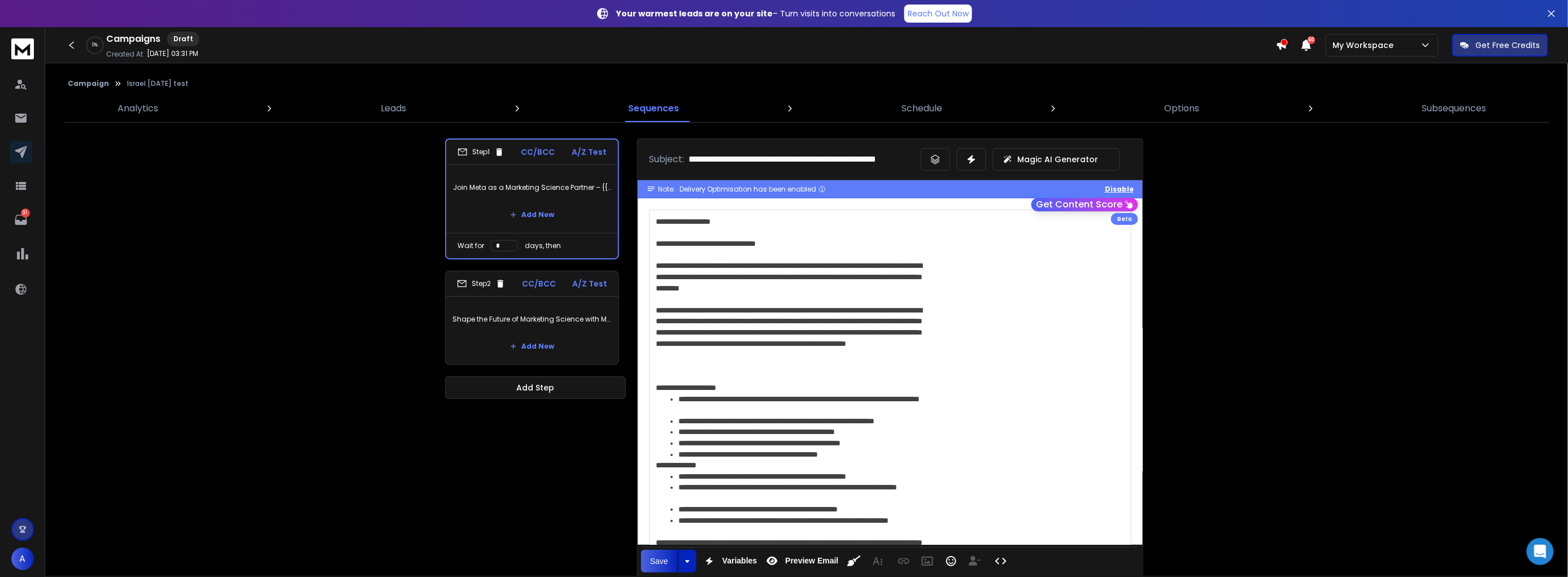
drag, startPoint x: 811, startPoint y: 157, endPoint x: 324, endPoint y: 139, distance: 487.3
click at [358, 132] on div "**********" at bounding box center [807, 328] width 1487 height 508
click at [71, 44] on icon at bounding box center [71, 45] width 10 height 10
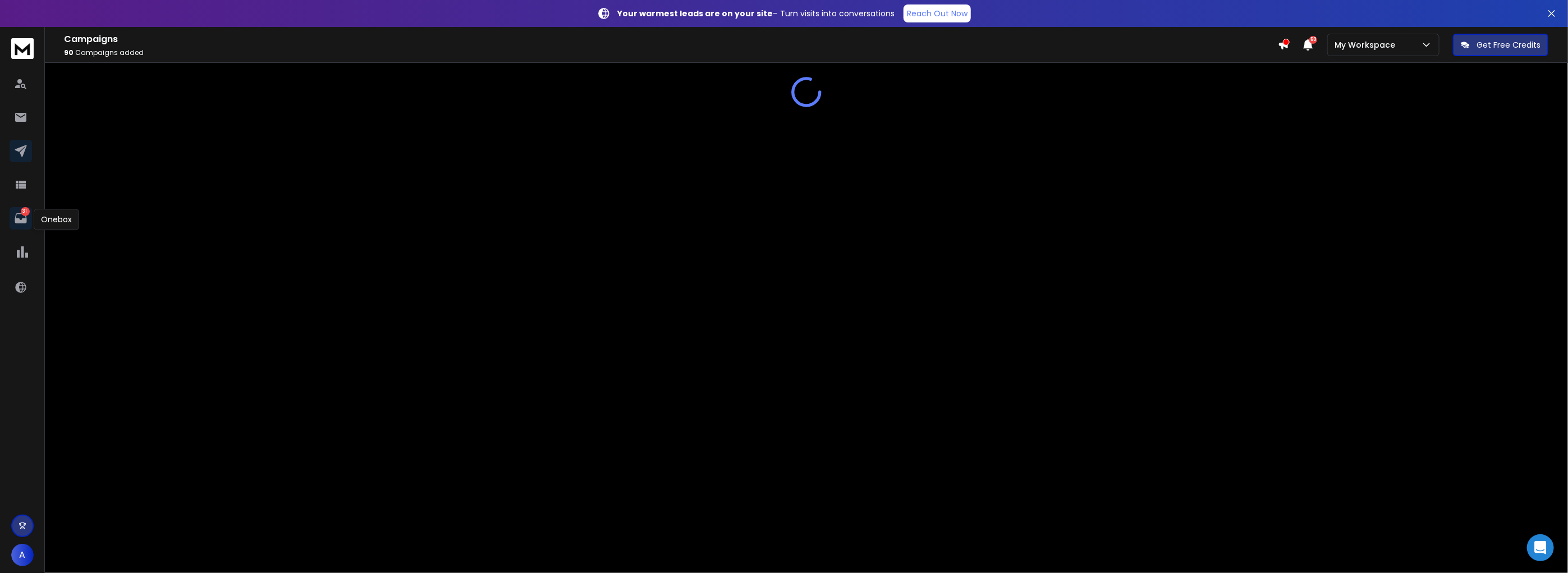
click at [18, 210] on link "31" at bounding box center [21, 218] width 22 height 22
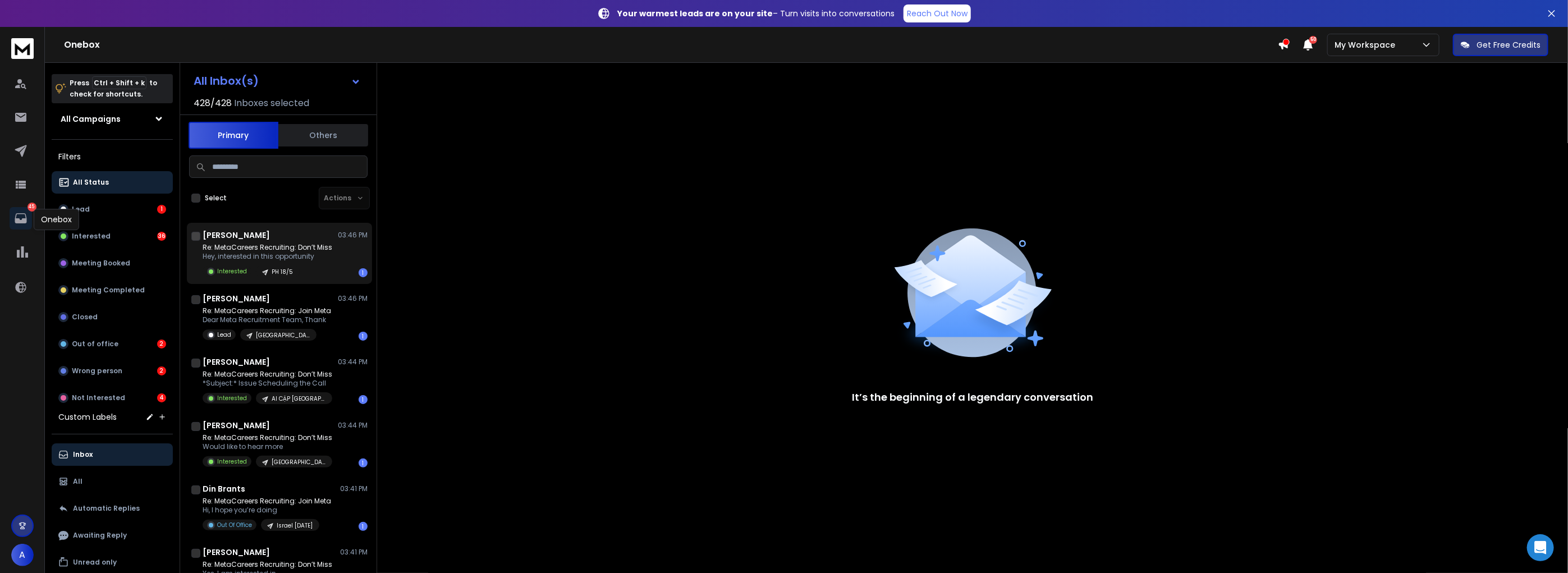
click at [223, 231] on h1 "Christine Mallorca" at bounding box center [236, 235] width 67 height 11
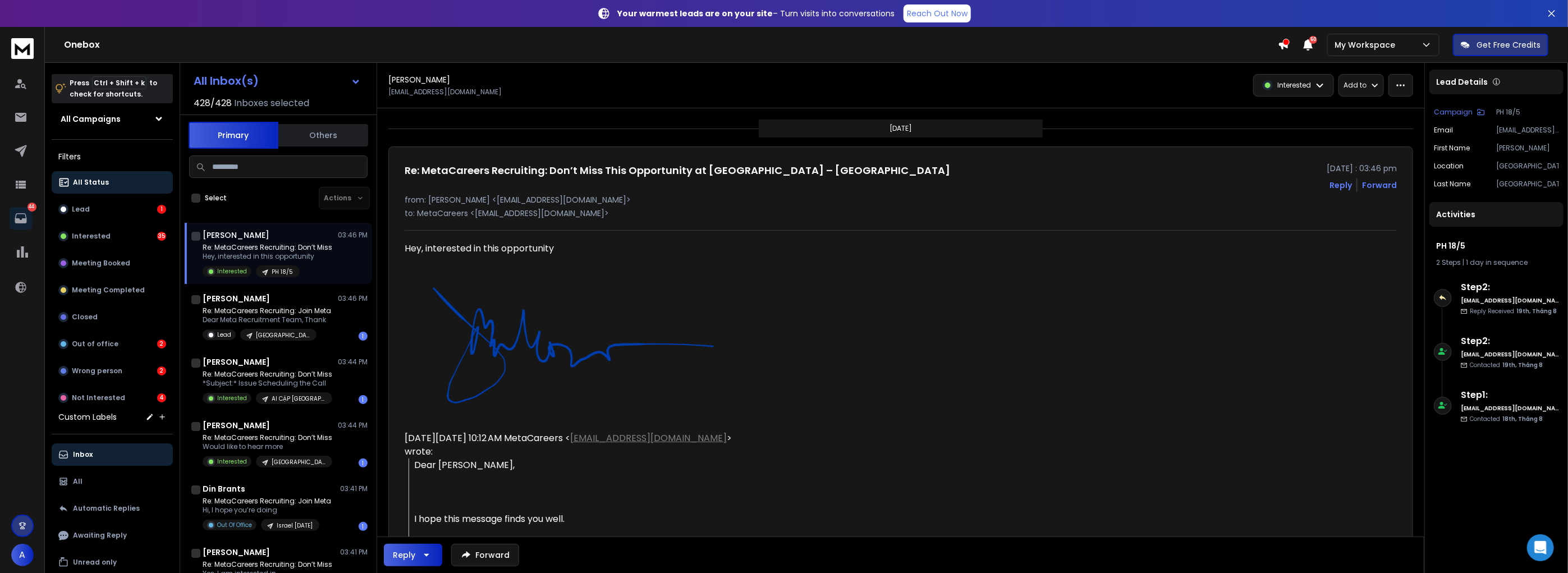
click at [1400, 88] on icon "button" at bounding box center [1400, 85] width 10 height 10
click at [1384, 108] on div "Mark as unread" at bounding box center [1367, 111] width 74 height 11
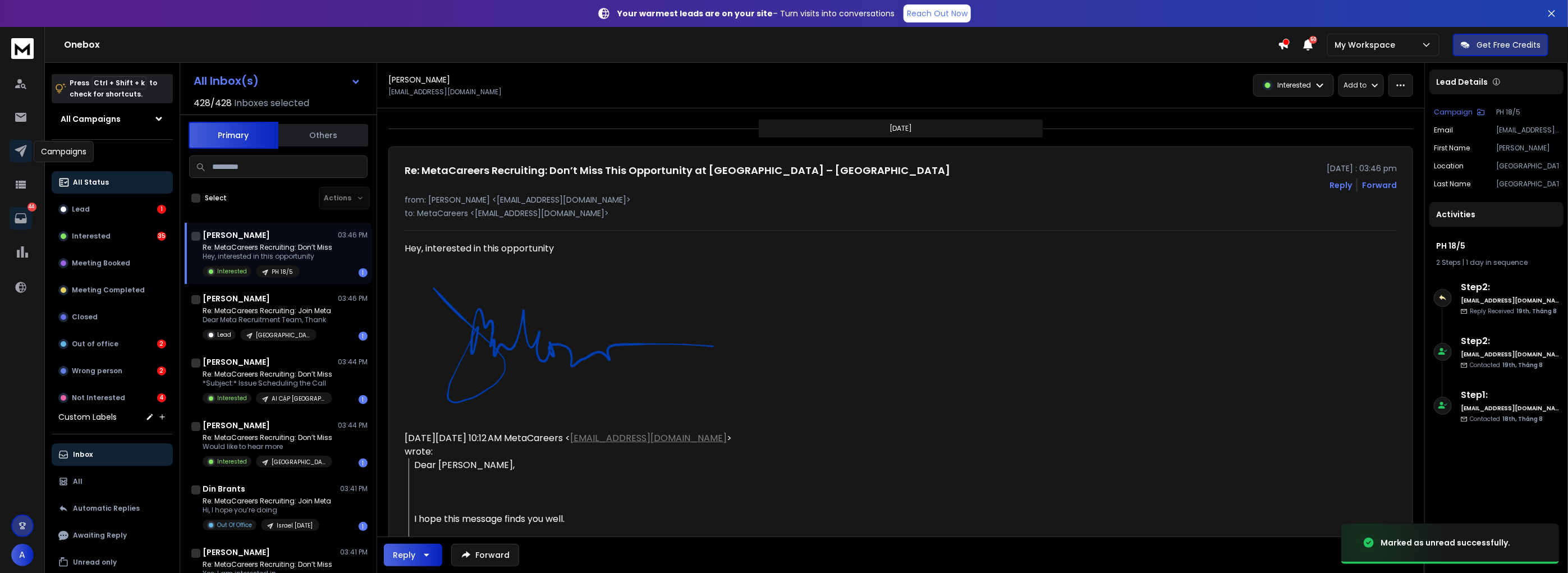
click at [28, 140] on link at bounding box center [21, 151] width 22 height 22
